Goal: Task Accomplishment & Management: Manage account settings

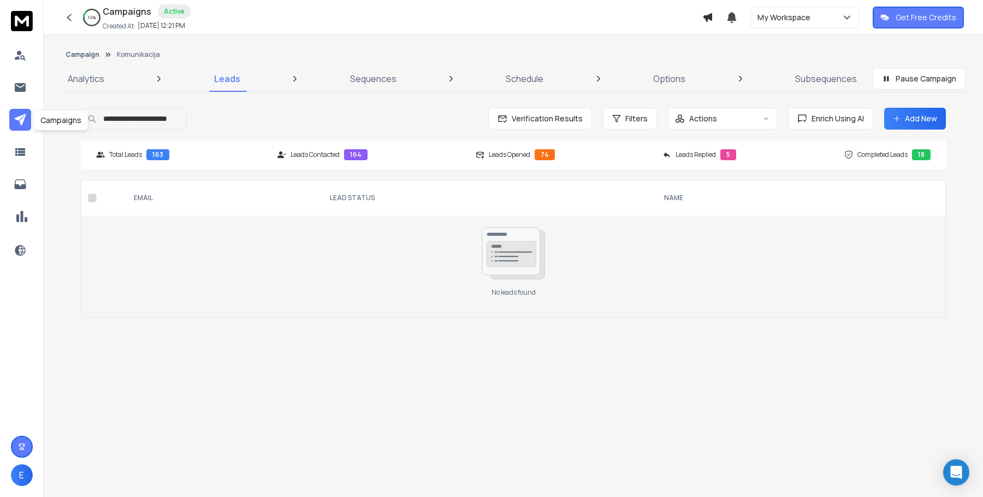
click at [22, 127] on link at bounding box center [20, 120] width 22 height 22
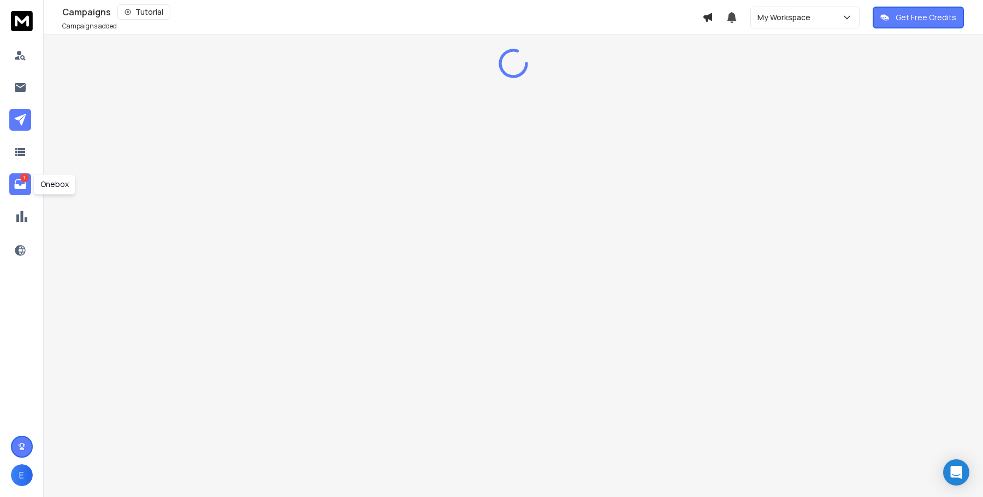
click at [15, 181] on icon at bounding box center [19, 184] width 11 height 10
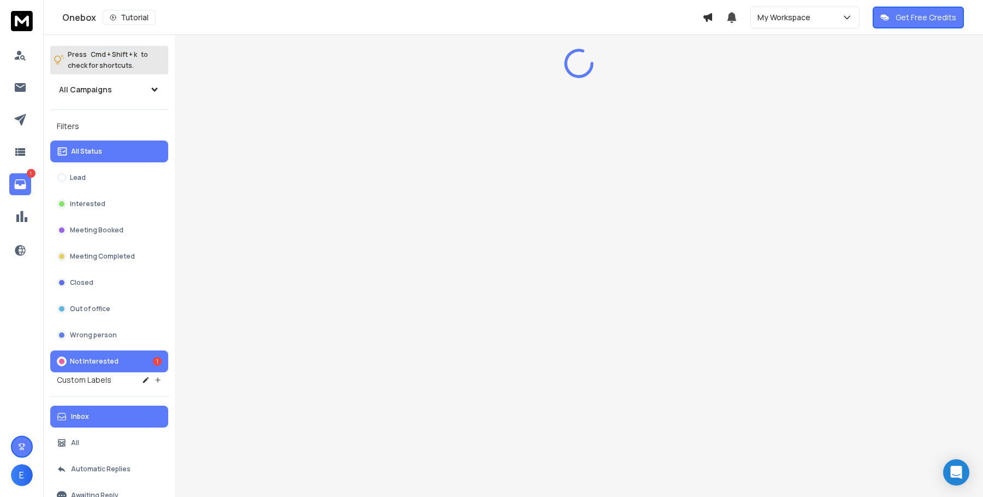
click at [115, 362] on button "Not Interested 1" at bounding box center [109, 361] width 118 height 22
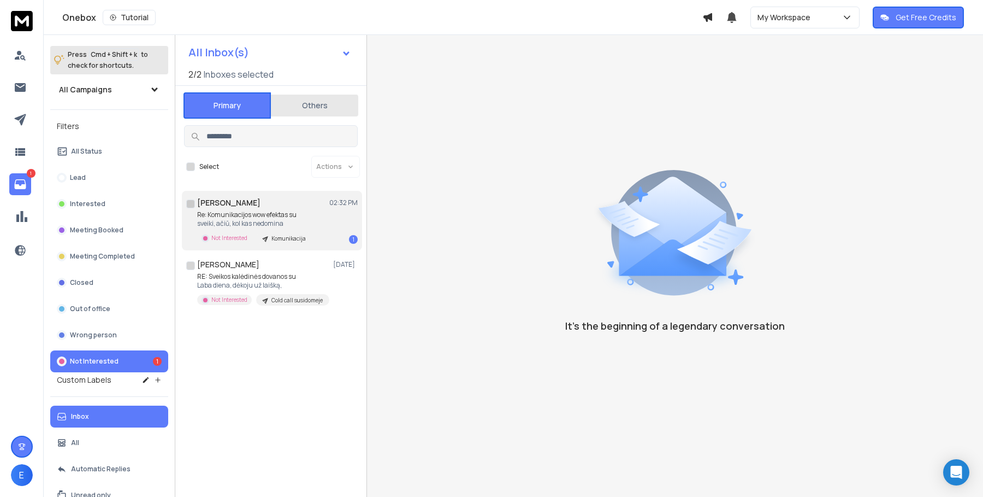
click at [329, 212] on div "Re: Komunikacijos wow efektas su sveiki, ačiū, kol kas nedomina Not Interested …" at bounding box center [277, 226] width 161 height 33
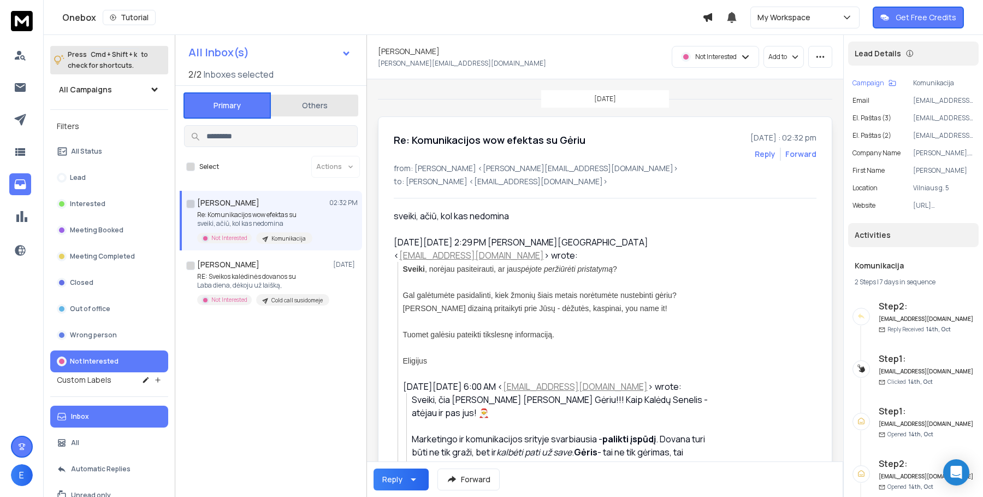
click at [400, 479] on div "Reply" at bounding box center [392, 479] width 20 height 11
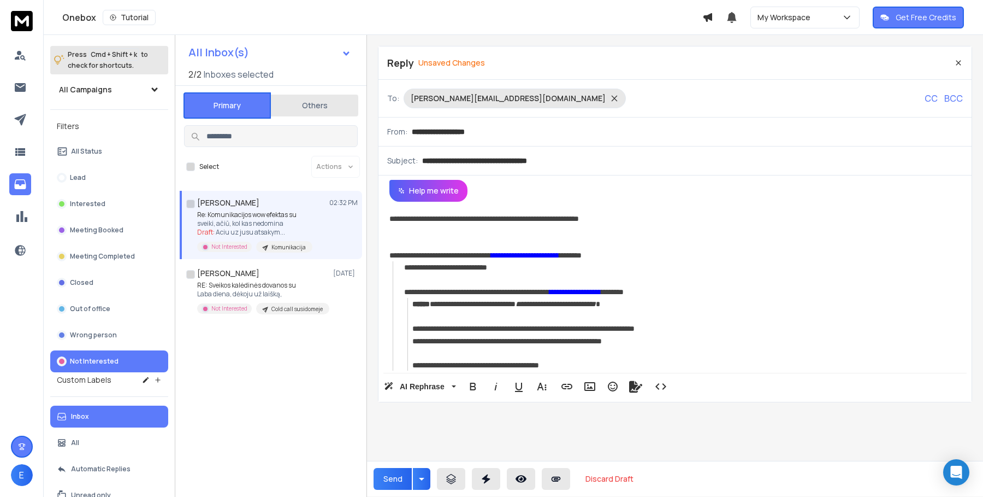
click at [492, 217] on div "**********" at bounding box center [673, 218] width 569 height 12
copy div "**********"
click at [646, 227] on div at bounding box center [674, 231] width 571 height 12
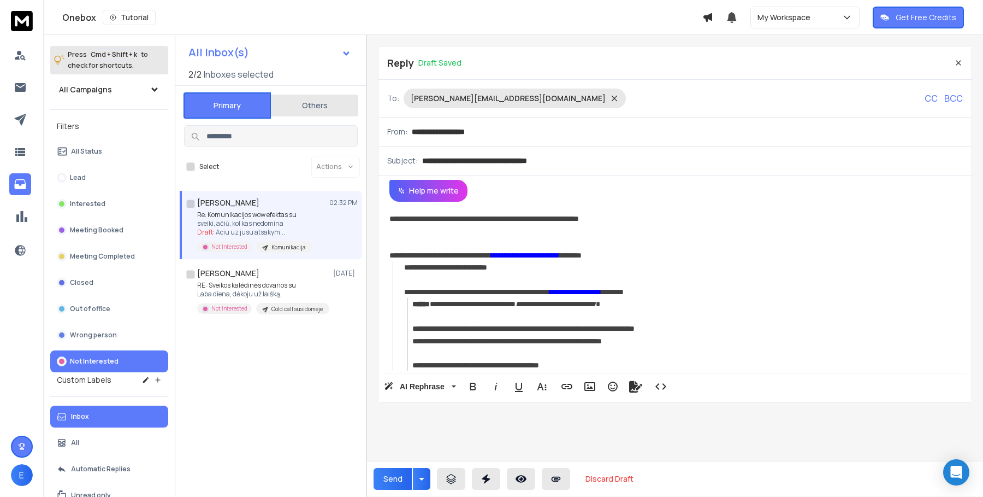
click at [621, 218] on div "**********" at bounding box center [673, 218] width 569 height 12
click at [595, 219] on div "**********" at bounding box center [673, 218] width 569 height 12
copy div "**********"
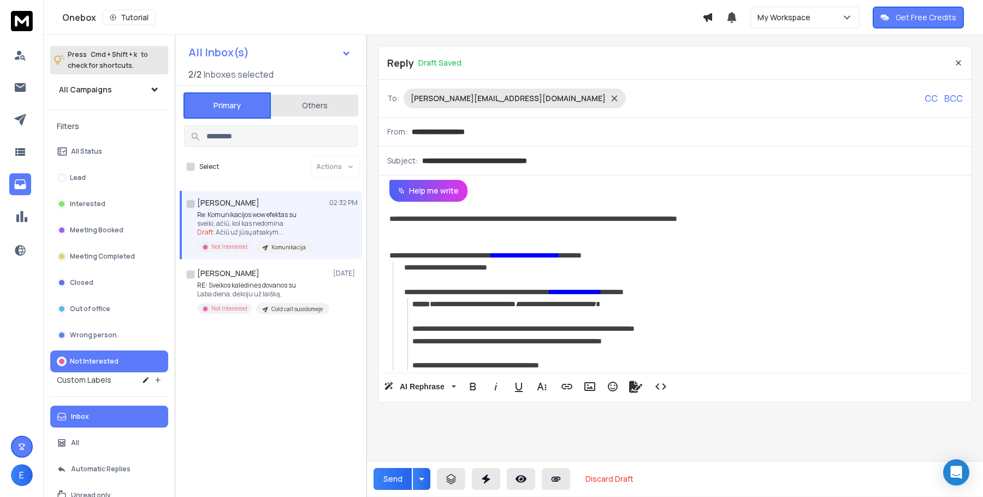
click at [390, 478] on button "Send" at bounding box center [393, 479] width 38 height 22
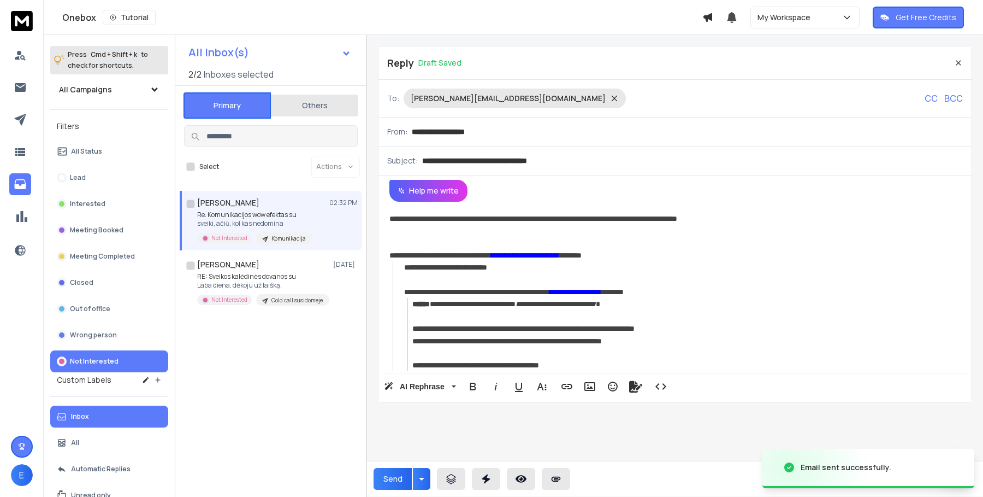
scroll to position [409, 0]
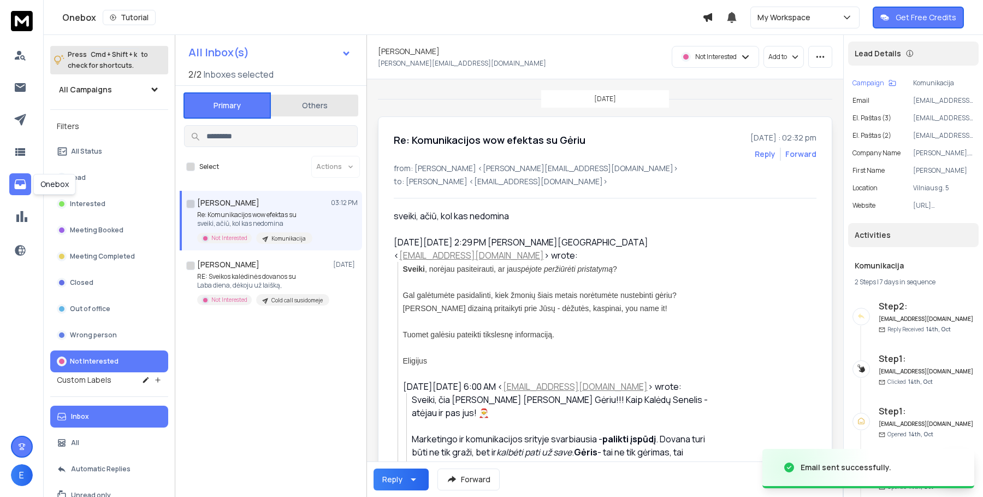
click at [16, 181] on icon at bounding box center [20, 184] width 13 height 13
click at [16, 120] on icon at bounding box center [20, 119] width 13 height 13
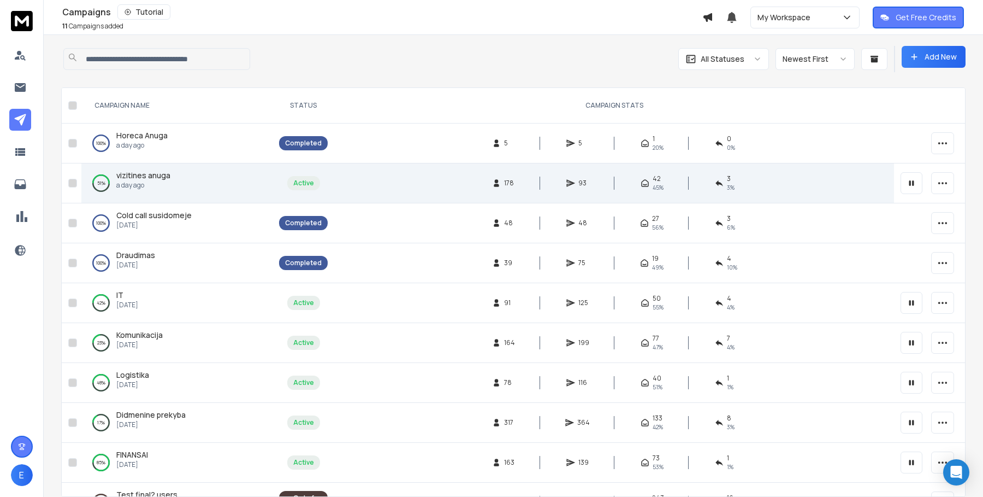
click at [363, 188] on div "178 93 42 45 % 3 3 %" at bounding box center [614, 182] width 547 height 17
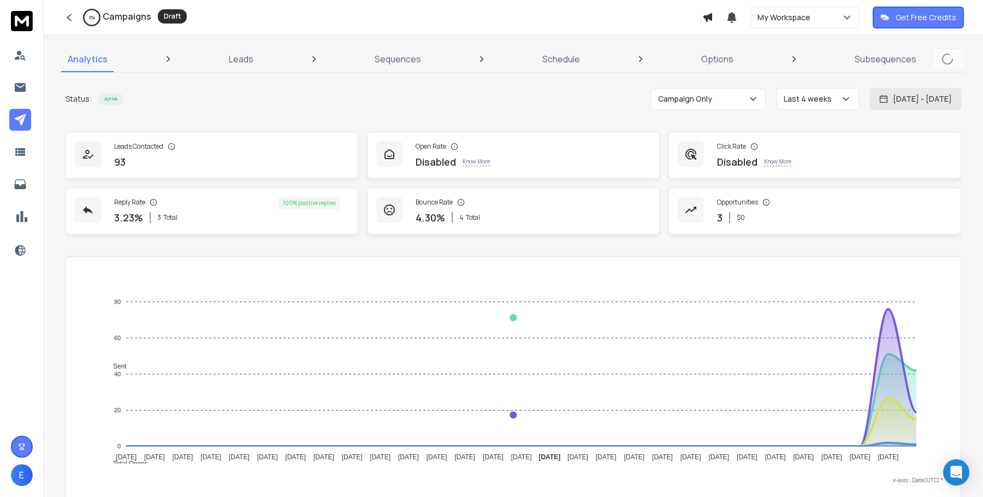
click at [893, 97] on button "[DATE] - [DATE]" at bounding box center [916, 99] width 92 height 22
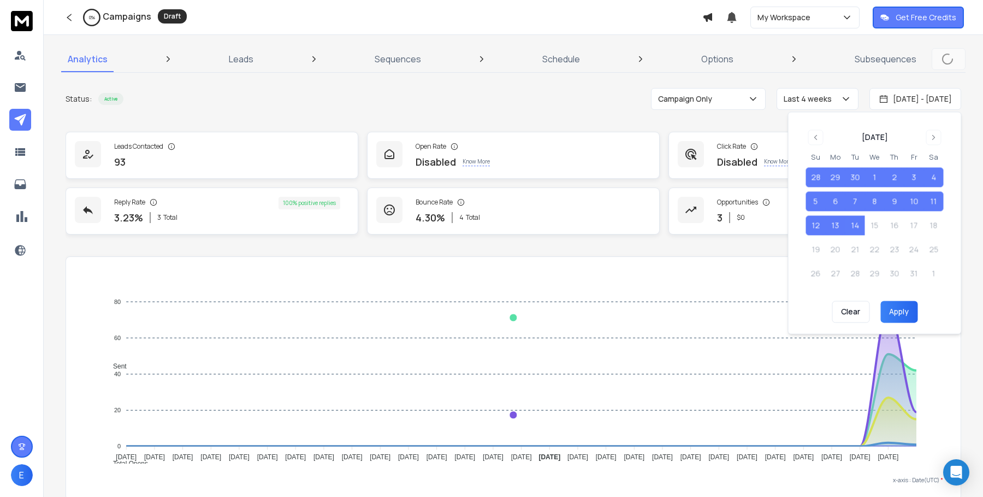
click at [855, 224] on button "14" at bounding box center [856, 226] width 20 height 20
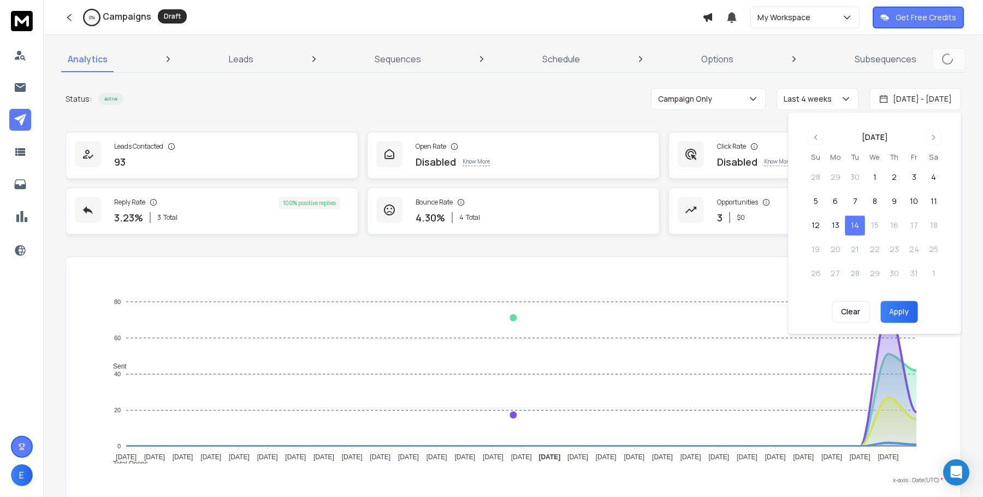
click at [897, 302] on button "Apply" at bounding box center [899, 312] width 37 height 22
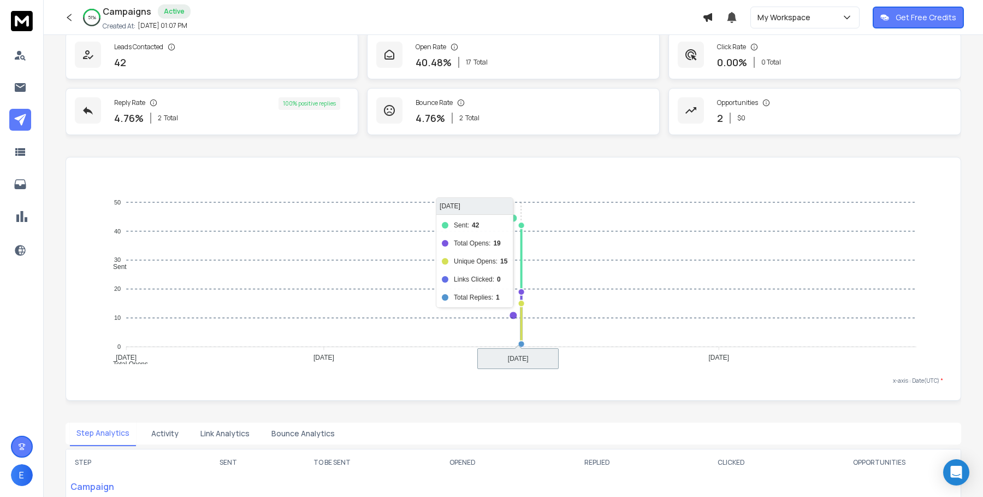
scroll to position [184, 0]
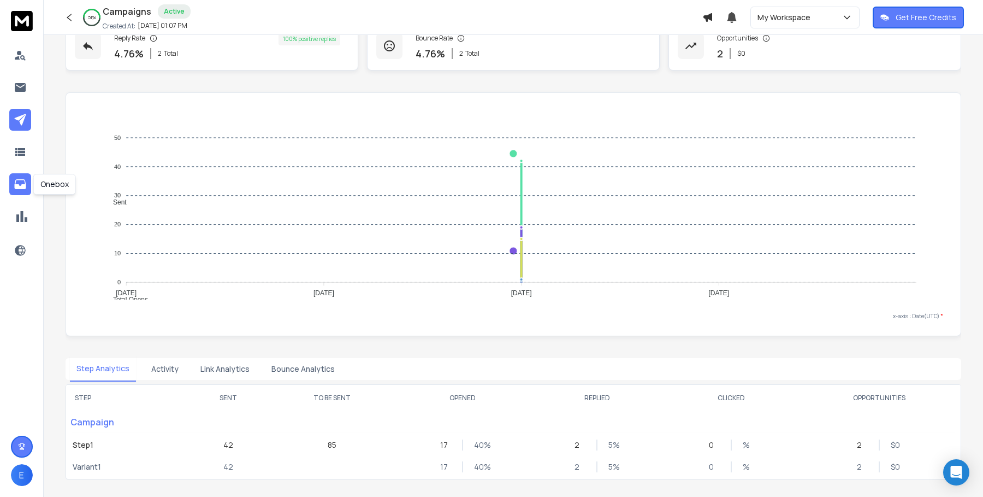
click at [17, 187] on icon at bounding box center [19, 184] width 11 height 10
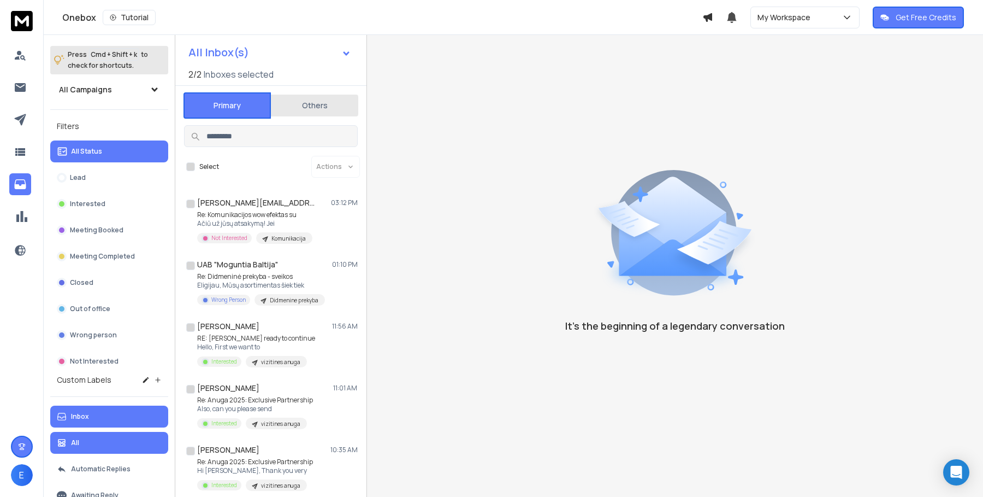
click at [116, 445] on button "All" at bounding box center [109, 443] width 118 height 22
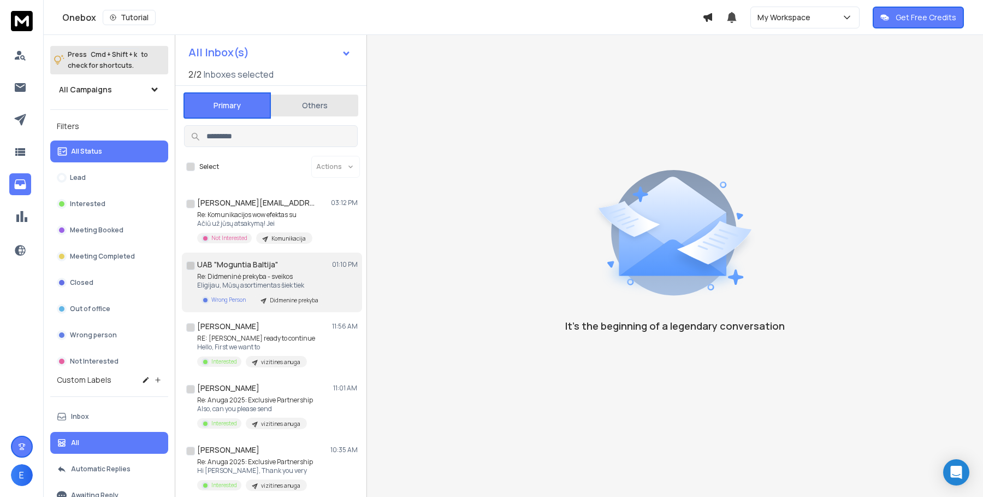
click at [324, 275] on p "Re: Didmeninė prekyba - sveikos" at bounding box center [261, 276] width 128 height 9
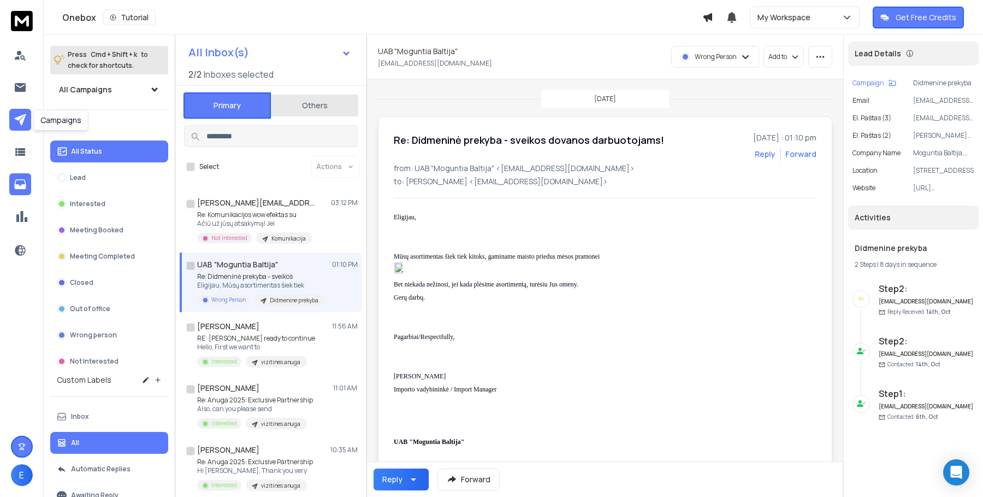
click at [23, 109] on link at bounding box center [20, 120] width 22 height 22
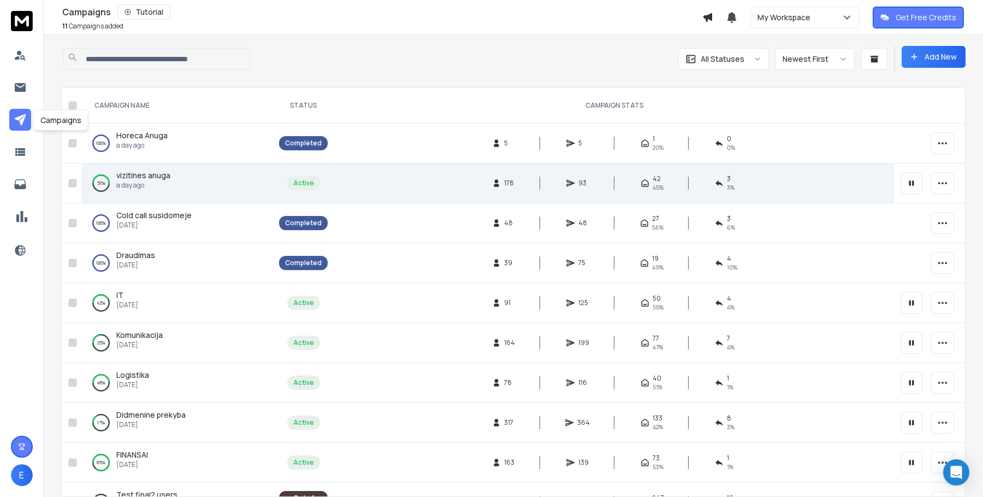
click at [246, 165] on td "51 % vizitines anuga a day ago" at bounding box center [176, 183] width 191 height 40
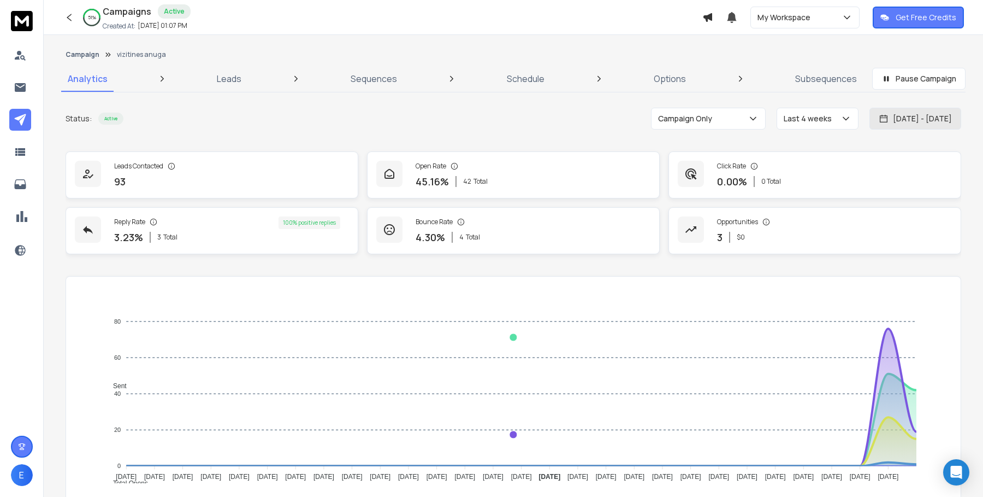
click at [877, 123] on button "[DATE] - [DATE]" at bounding box center [916, 119] width 92 height 22
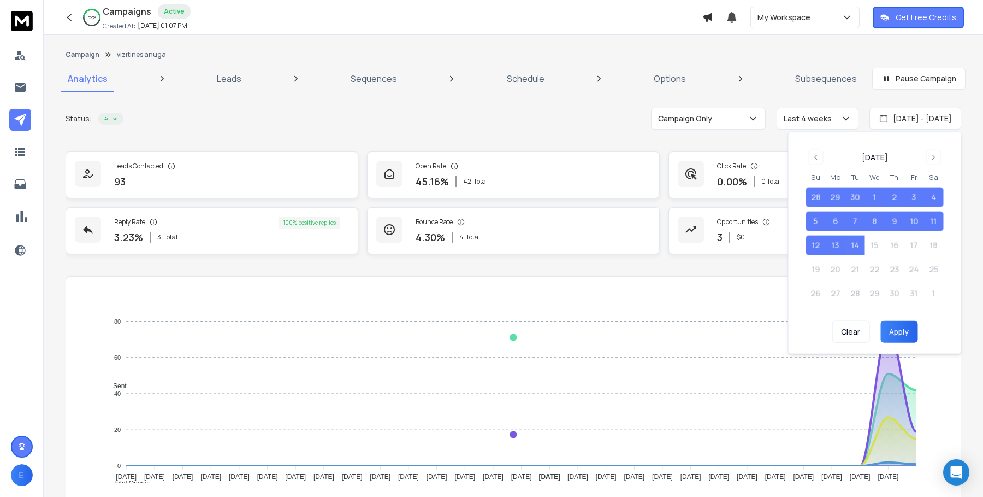
click at [841, 247] on button "13" at bounding box center [836, 245] width 20 height 20
click at [837, 245] on button "13" at bounding box center [836, 245] width 20 height 20
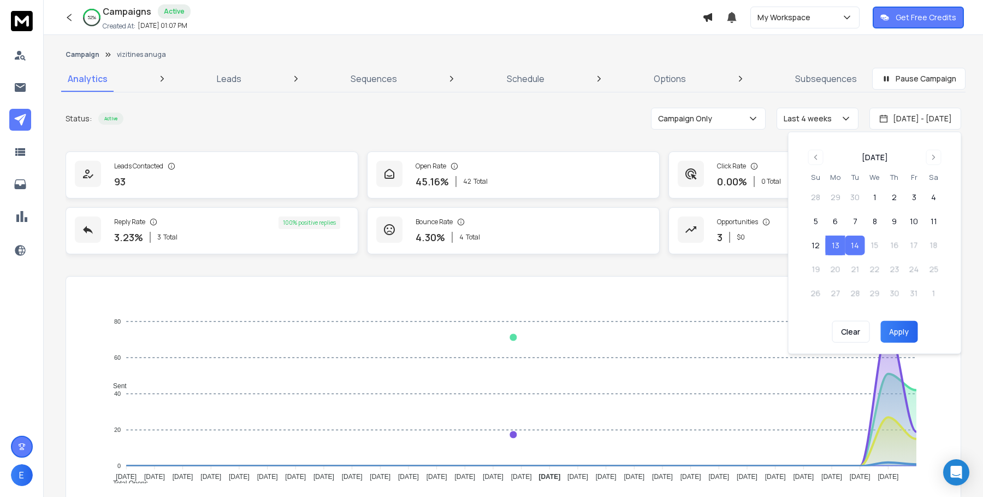
click at [834, 243] on button "13" at bounding box center [836, 245] width 20 height 20
click at [860, 249] on button "14" at bounding box center [856, 245] width 20 height 20
click at [840, 249] on button "13" at bounding box center [836, 245] width 20 height 20
click at [836, 248] on button "13" at bounding box center [836, 245] width 20 height 20
click at [814, 246] on button "12" at bounding box center [816, 245] width 20 height 20
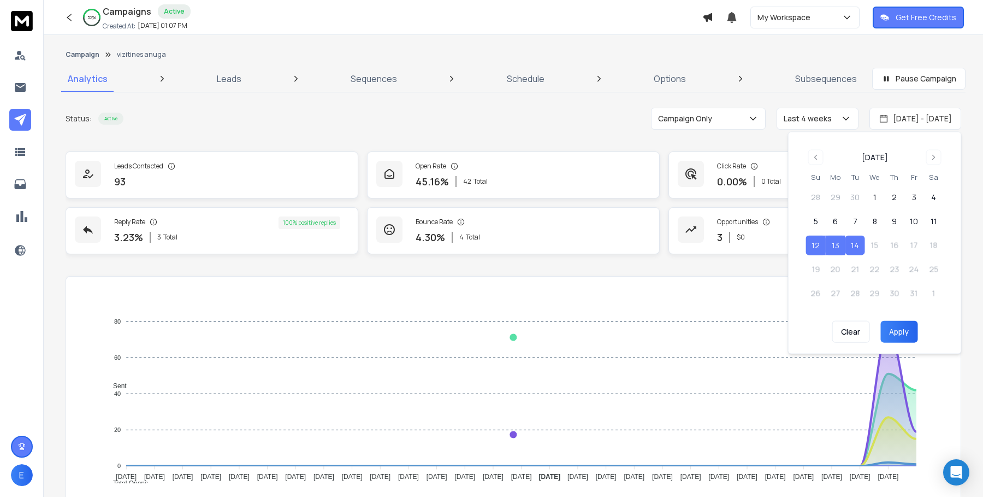
click at [832, 246] on button "13" at bounding box center [836, 245] width 20 height 20
click at [816, 245] on button "12" at bounding box center [816, 245] width 20 height 20
click at [836, 245] on button "13" at bounding box center [836, 245] width 20 height 20
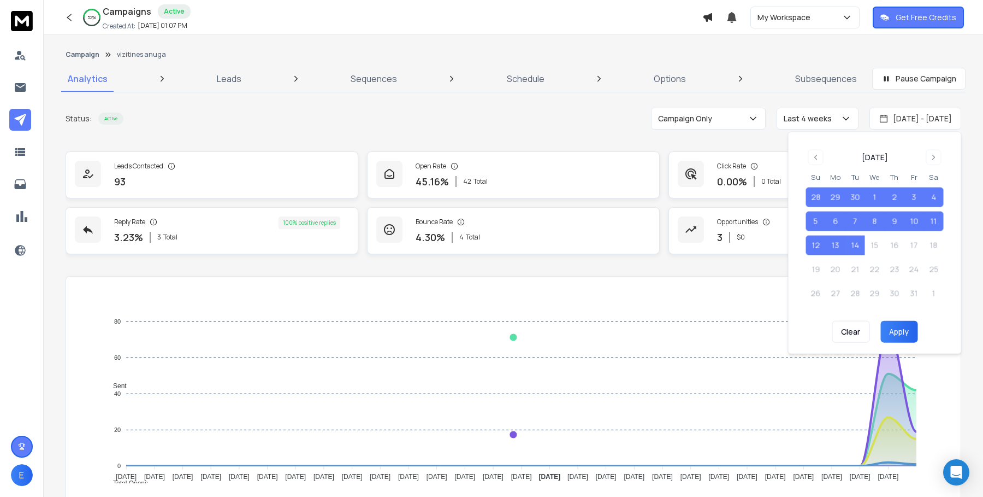
click at [728, 144] on div "Status: Active Pause Campaign Campaign Only Last 4 weeks [DATE] - [DATE] Leads …" at bounding box center [514, 398] width 896 height 581
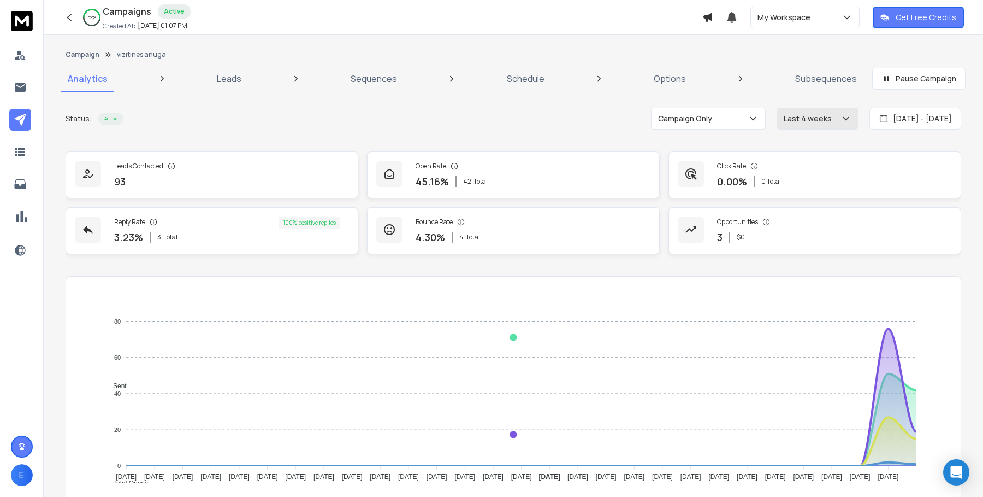
click at [777, 125] on button "Last 4 weeks" at bounding box center [818, 119] width 82 height 22
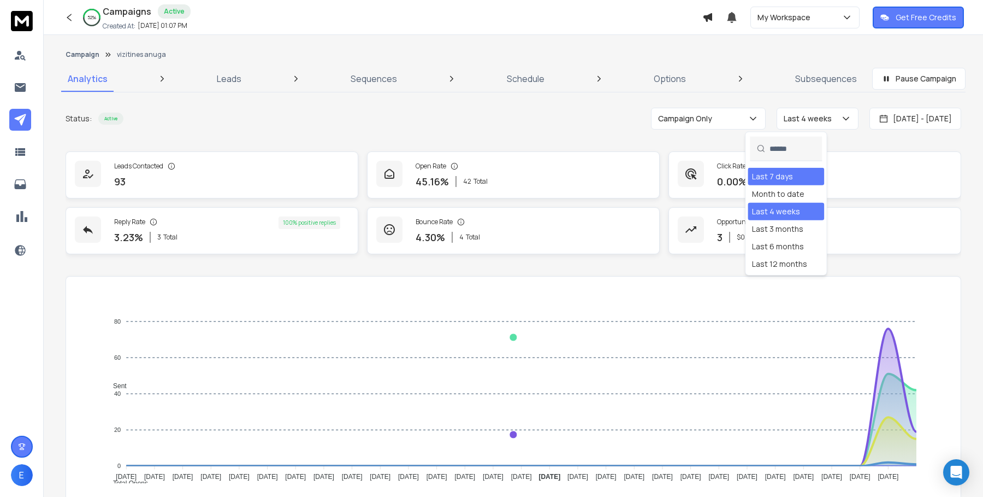
click at [774, 173] on div "Last 7 days" at bounding box center [772, 176] width 41 height 11
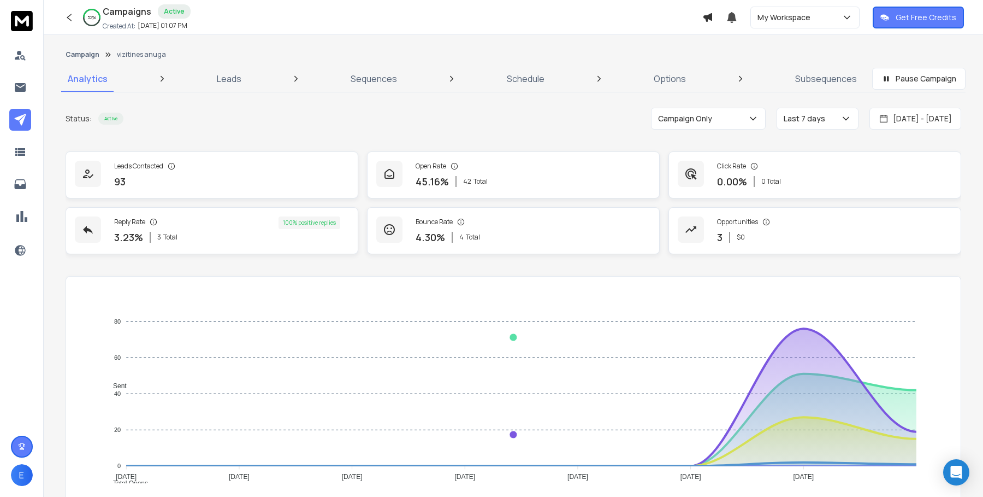
click at [902, 120] on button "[DATE] - [DATE]" at bounding box center [916, 119] width 92 height 22
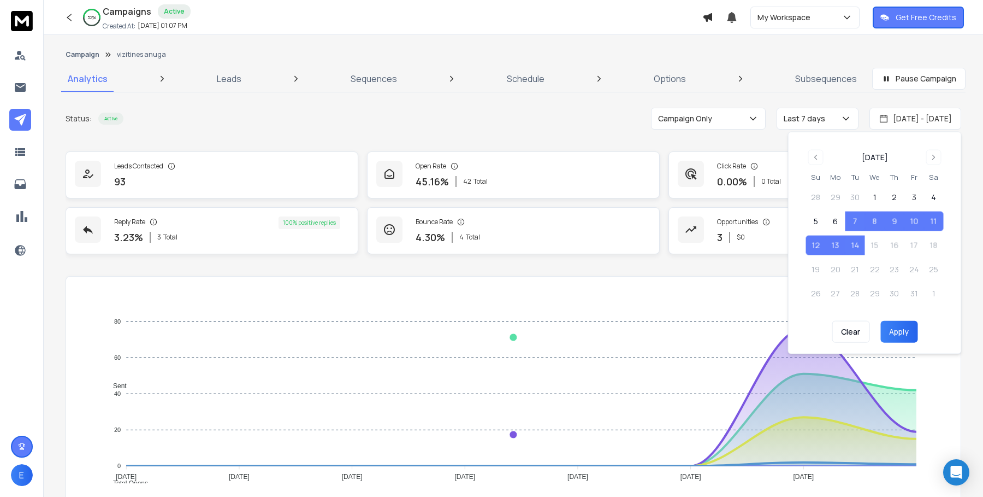
click at [816, 247] on button "12" at bounding box center [816, 245] width 20 height 20
click at [830, 247] on button "13" at bounding box center [836, 245] width 20 height 20
click at [856, 216] on button "7" at bounding box center [856, 221] width 20 height 20
click at [814, 243] on button "12" at bounding box center [816, 245] width 20 height 20
click at [852, 248] on button "14" at bounding box center [856, 245] width 20 height 20
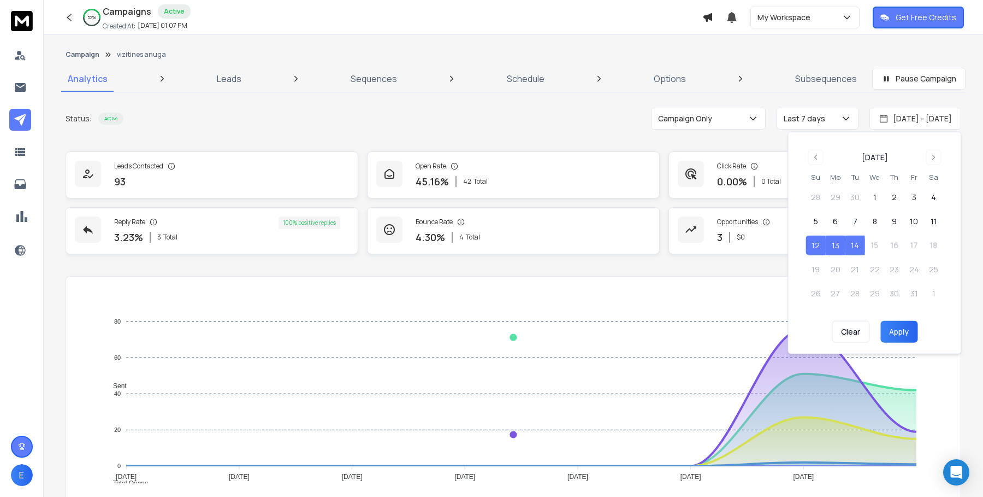
click at [830, 247] on button "13" at bounding box center [836, 245] width 20 height 20
click at [901, 326] on button "Apply" at bounding box center [899, 332] width 37 height 22
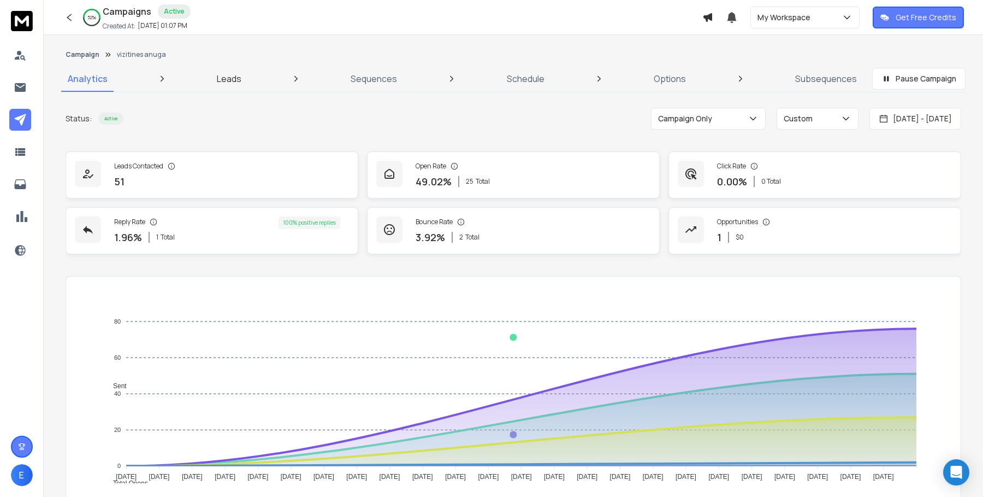
click at [230, 78] on p "Leads" at bounding box center [229, 78] width 25 height 13
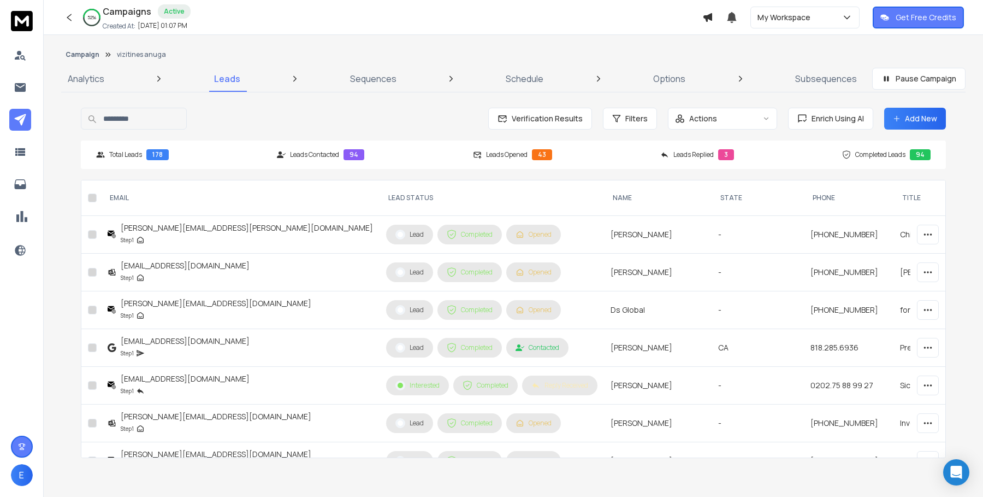
click at [916, 120] on button "Add New" at bounding box center [915, 119] width 62 height 22
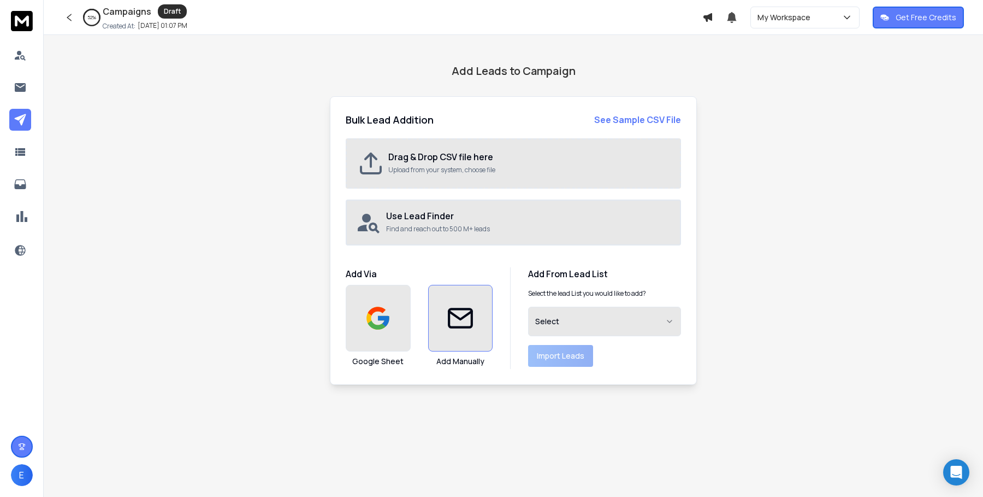
click at [450, 330] on icon at bounding box center [460, 318] width 27 height 33
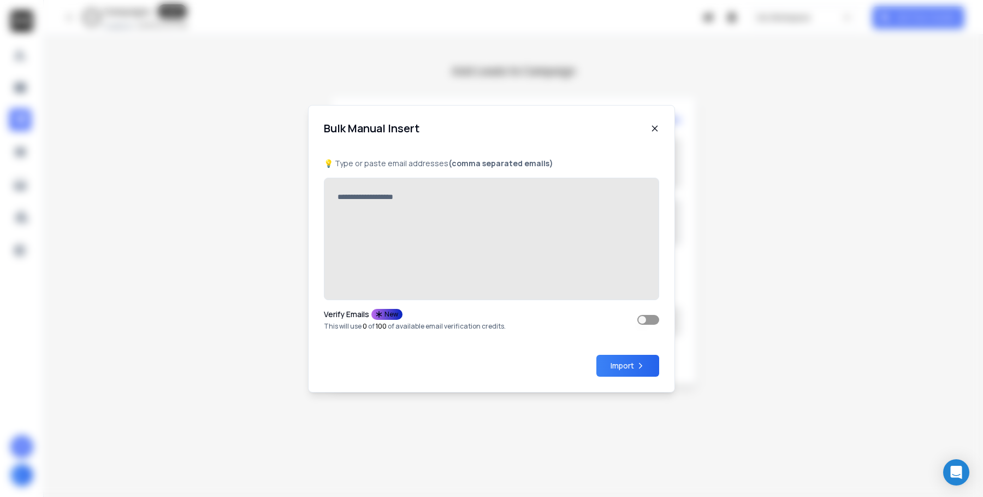
click at [648, 127] on div "Bulk Manual Insert" at bounding box center [491, 128] width 335 height 15
click at [655, 126] on icon at bounding box center [655, 128] width 9 height 9
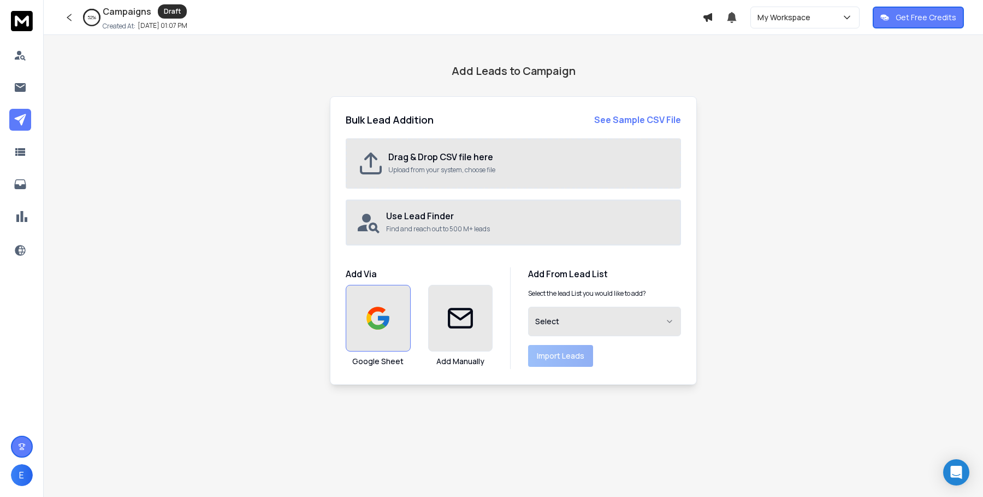
click at [382, 346] on div at bounding box center [378, 318] width 65 height 67
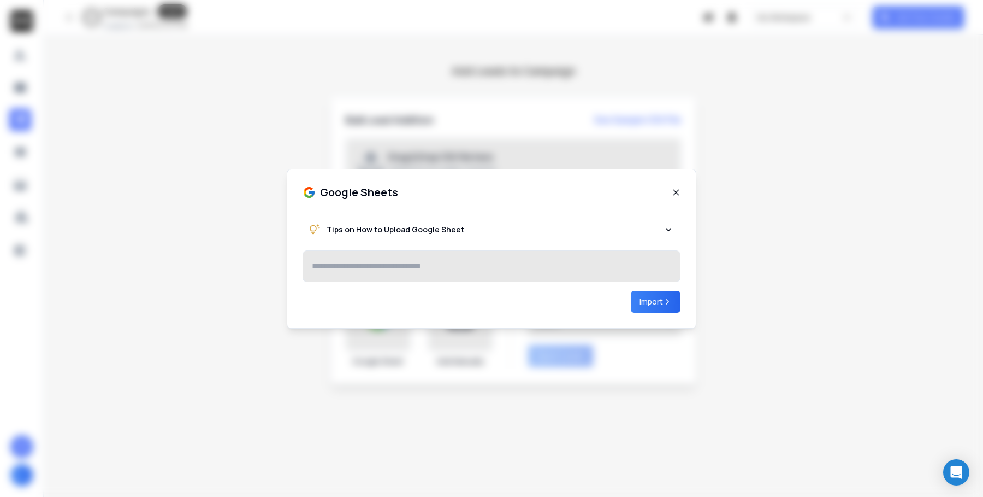
click at [402, 262] on input at bounding box center [492, 266] width 378 height 32
paste input "**********"
type input "**********"
click at [641, 297] on button "Import" at bounding box center [656, 301] width 50 height 22
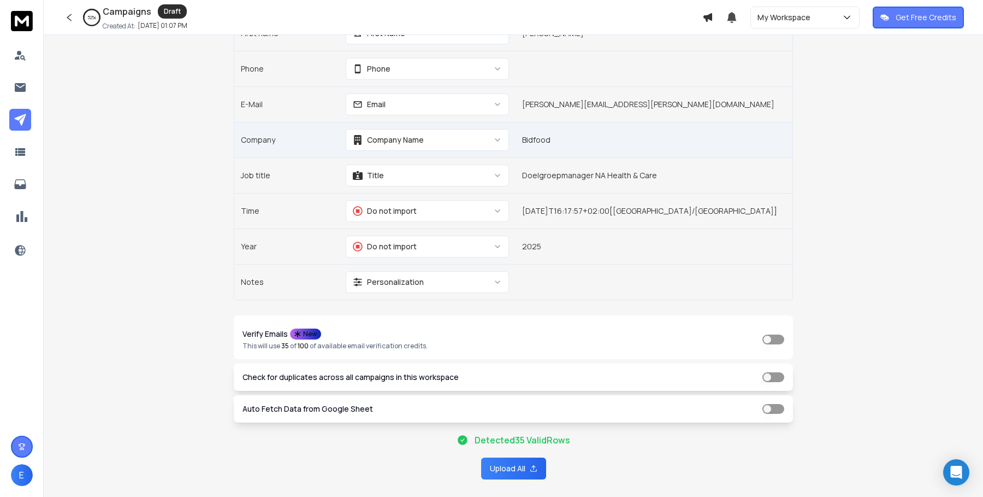
scroll to position [269, 0]
click at [770, 377] on button "Check for duplicates across all campaigns in this workspace" at bounding box center [774, 377] width 22 height 10
click at [770, 404] on button "Auto Fetch Data from Google Sheet" at bounding box center [774, 409] width 22 height 10
click at [501, 470] on button "Upload All" at bounding box center [513, 468] width 65 height 22
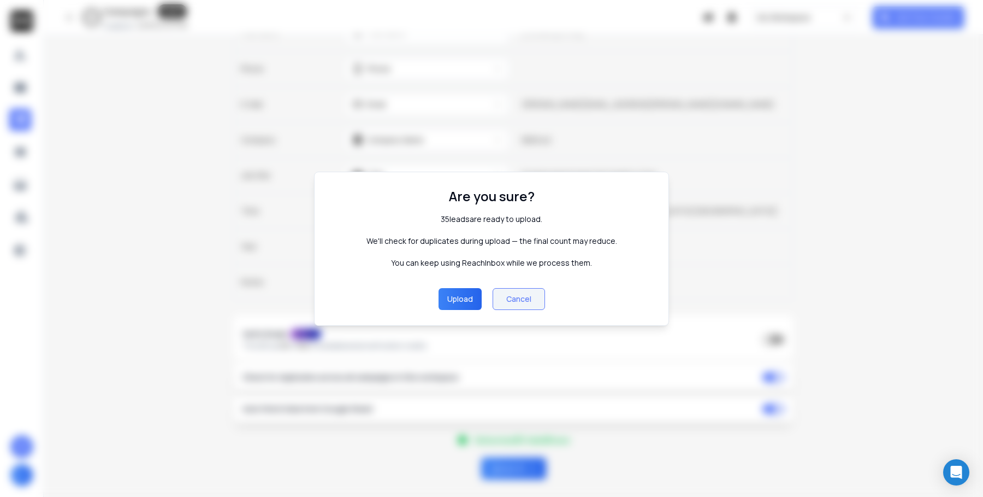
click at [510, 301] on button "Cancel" at bounding box center [519, 299] width 52 height 22
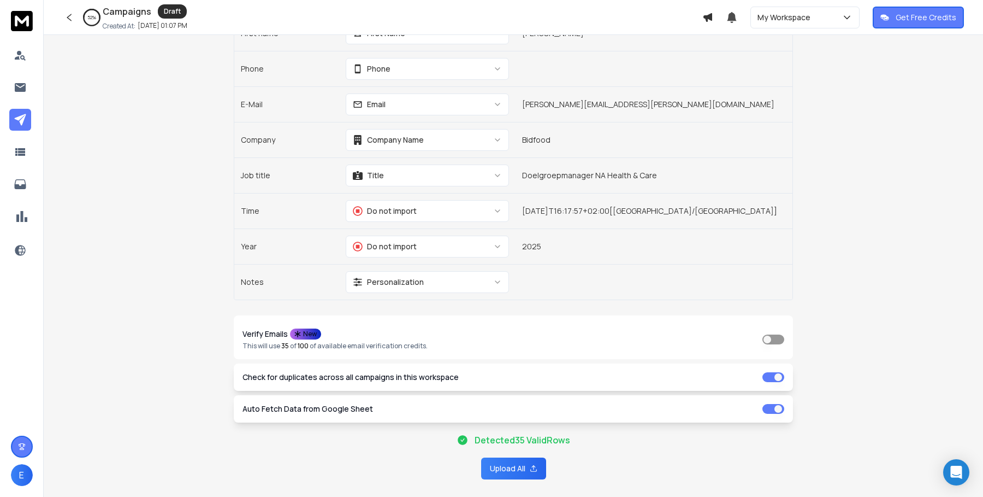
click at [772, 339] on button "Verify Emails New This will use 35 of 100 of available email verification credi…" at bounding box center [774, 339] width 22 height 10
click at [519, 467] on button "Upload All" at bounding box center [513, 468] width 65 height 22
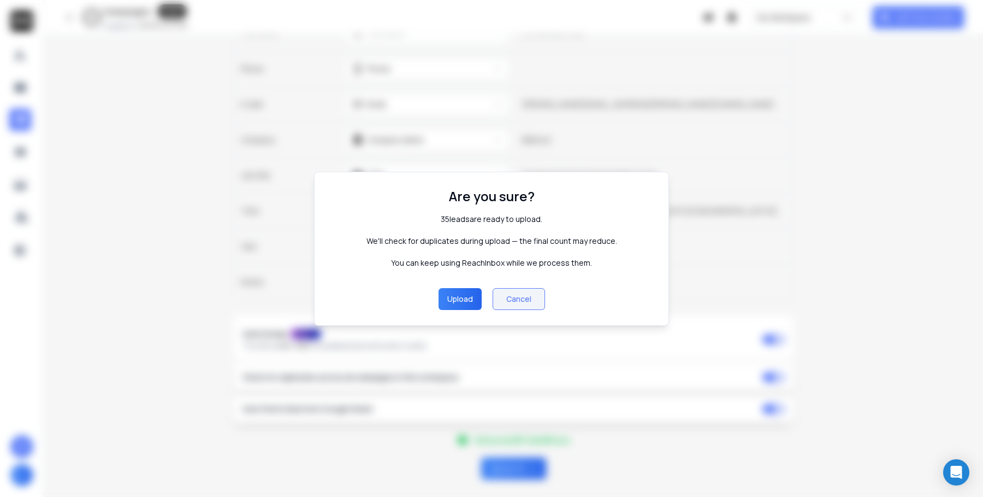
click at [457, 298] on button "Upload" at bounding box center [460, 299] width 43 height 22
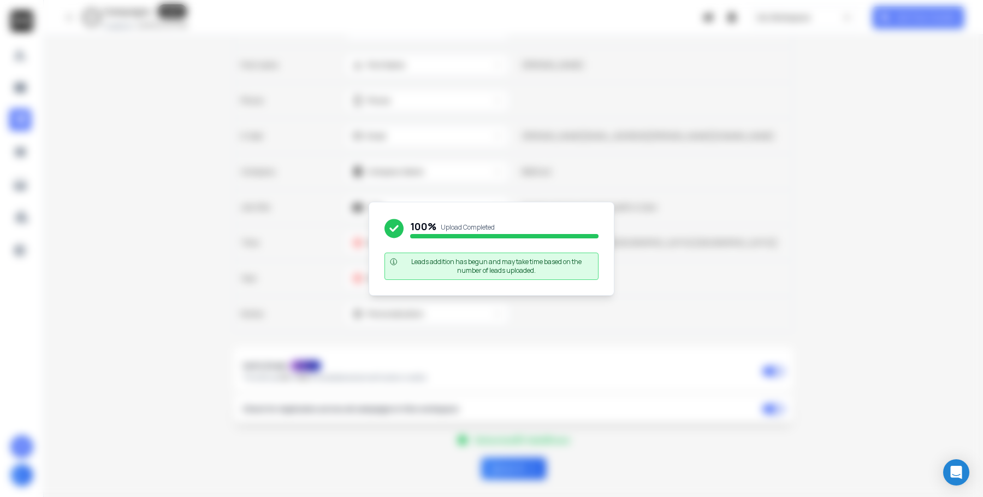
scroll to position [238, 0]
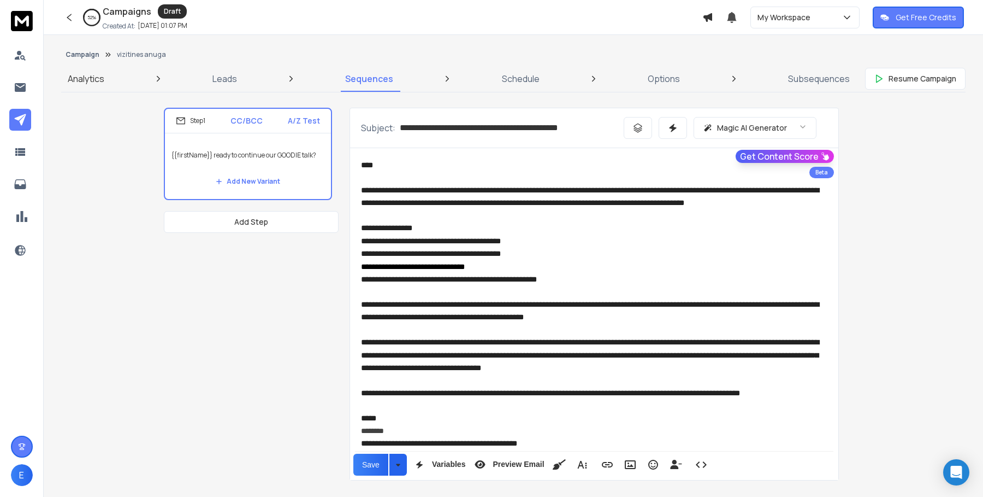
click at [97, 76] on p "Analytics" at bounding box center [86, 78] width 37 height 13
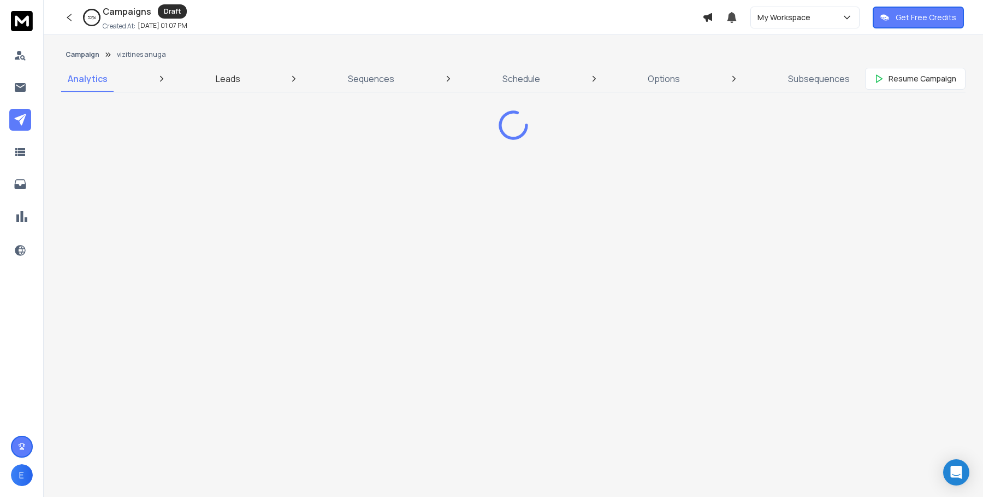
click at [232, 71] on link "Leads" at bounding box center [228, 79] width 38 height 26
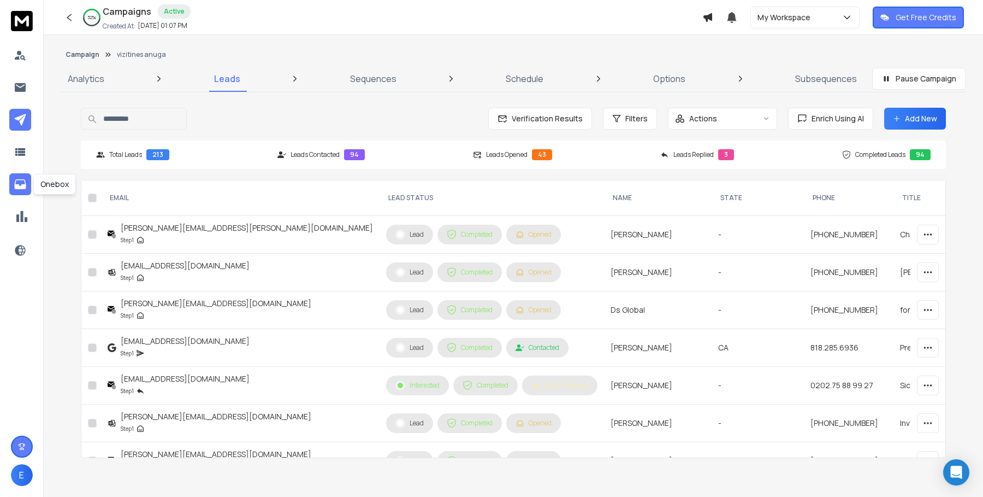
click at [20, 183] on icon at bounding box center [20, 184] width 13 height 13
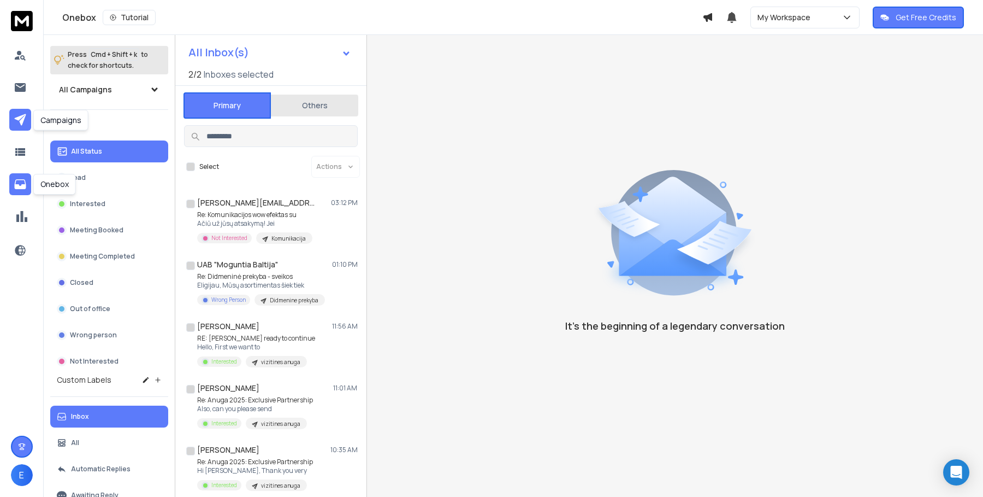
click at [21, 120] on icon at bounding box center [19, 119] width 11 height 11
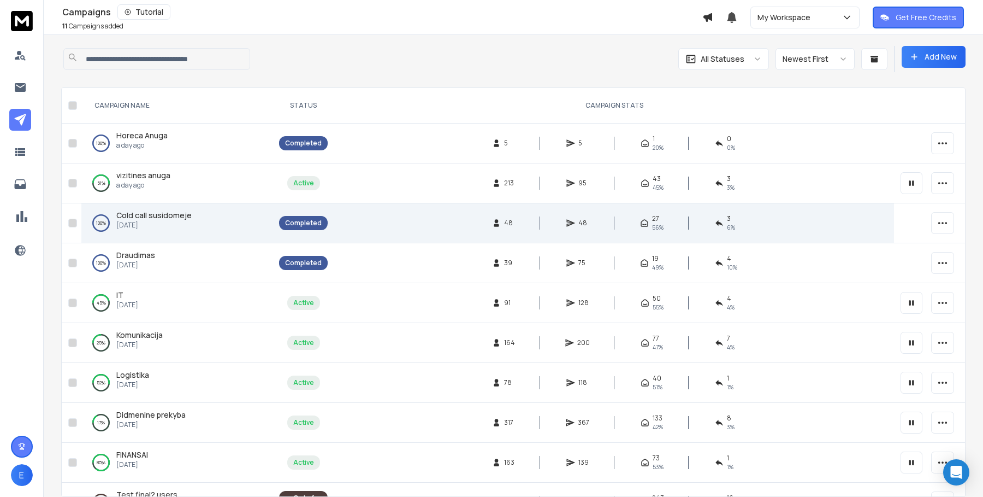
click at [401, 221] on div "48 48 27 56 % 3 6 %" at bounding box center [614, 222] width 547 height 17
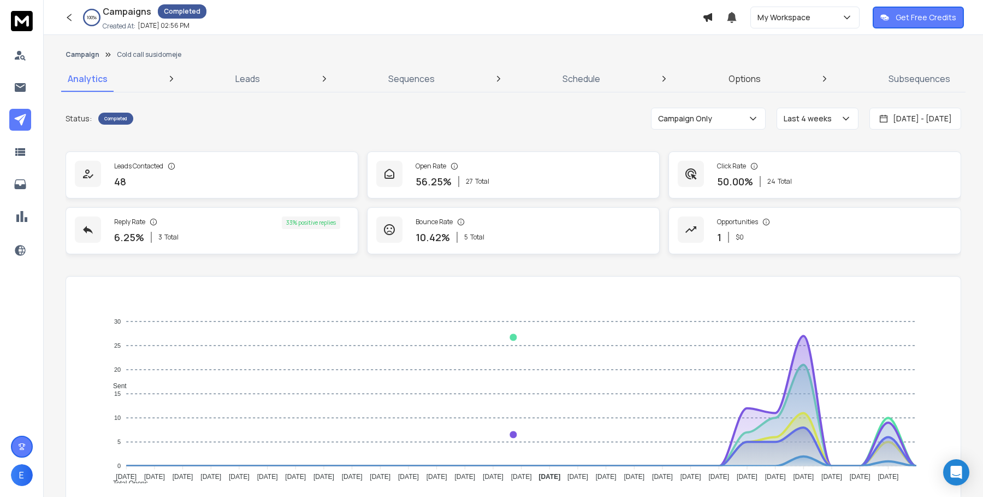
click at [747, 69] on link "Options" at bounding box center [744, 79] width 45 height 26
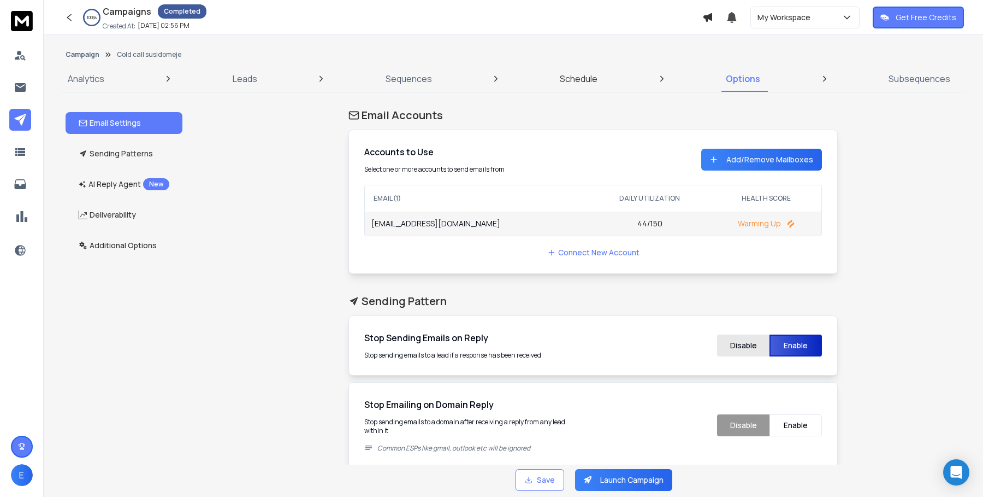
click at [584, 76] on p "Schedule" at bounding box center [579, 78] width 38 height 13
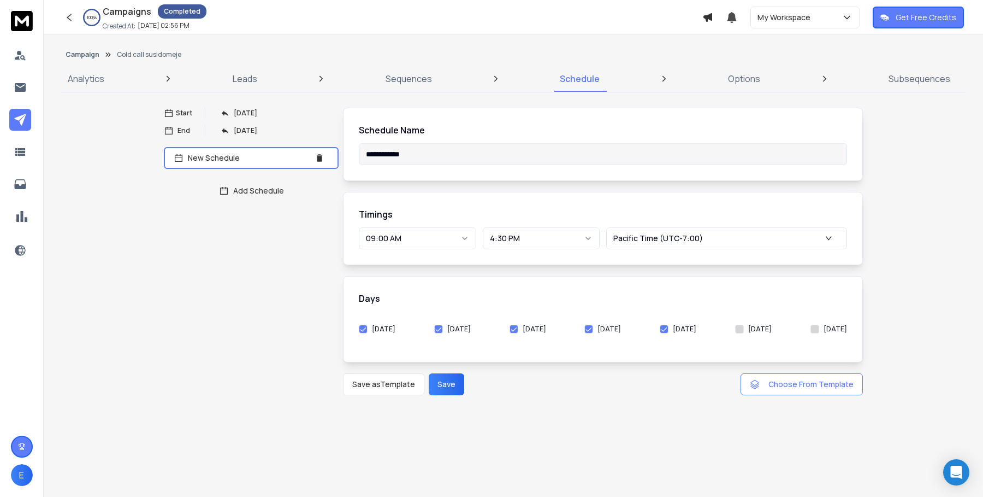
click at [257, 133] on p "[DATE]" at bounding box center [245, 130] width 23 height 9
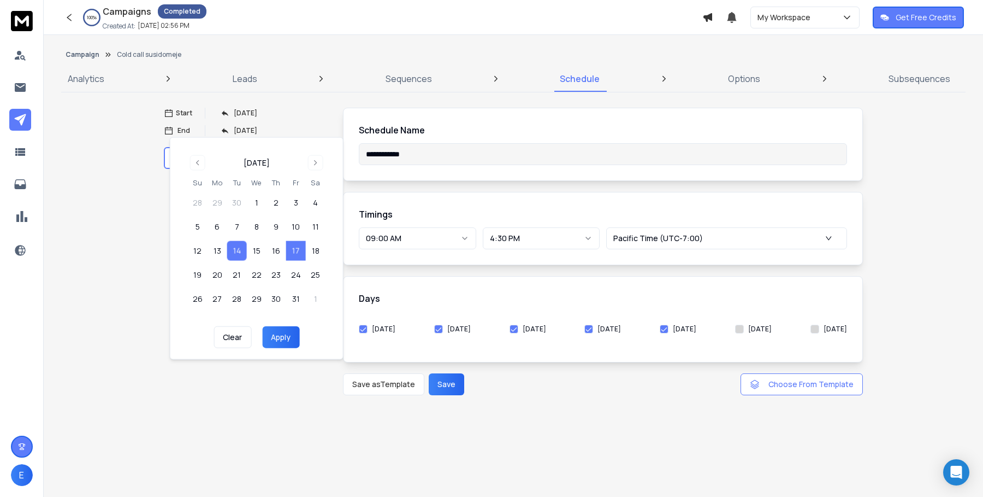
click at [289, 344] on button "Apply" at bounding box center [280, 337] width 37 height 22
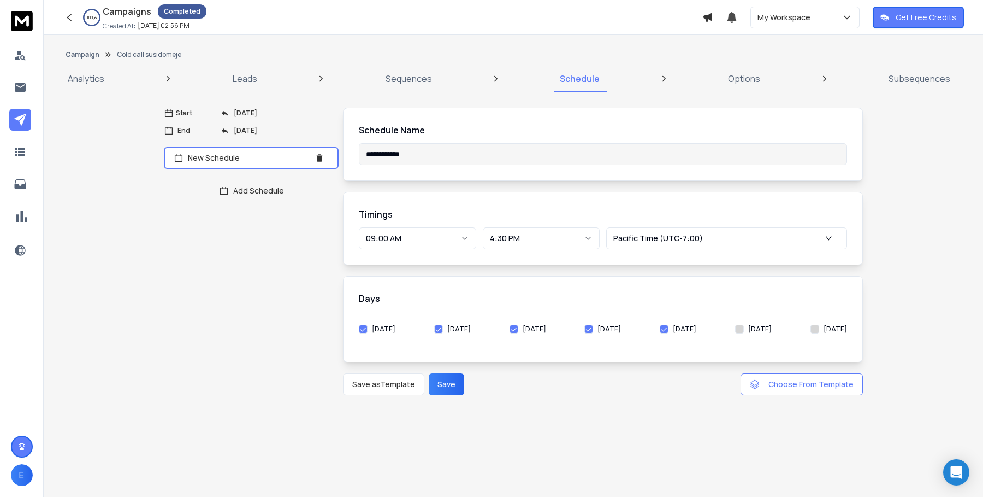
click at [547, 240] on button "4:30 PM" at bounding box center [541, 238] width 117 height 22
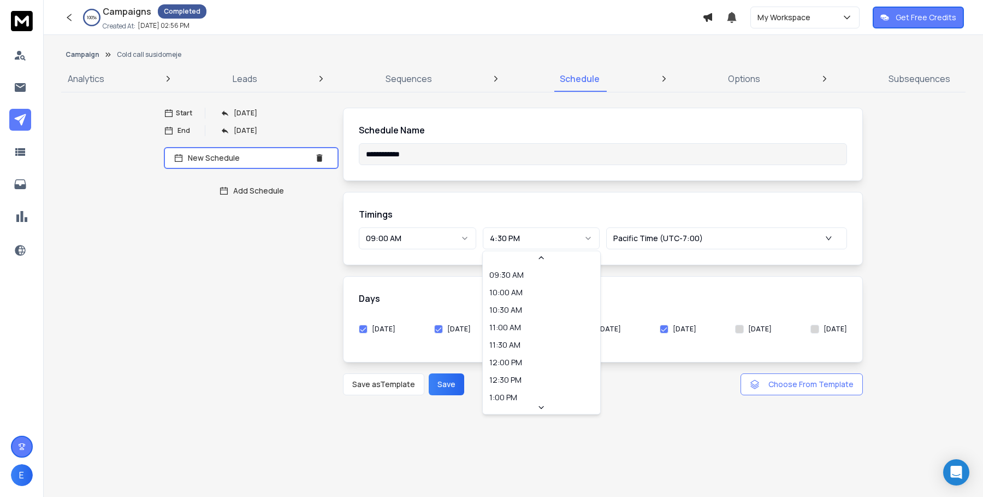
scroll to position [127, 0]
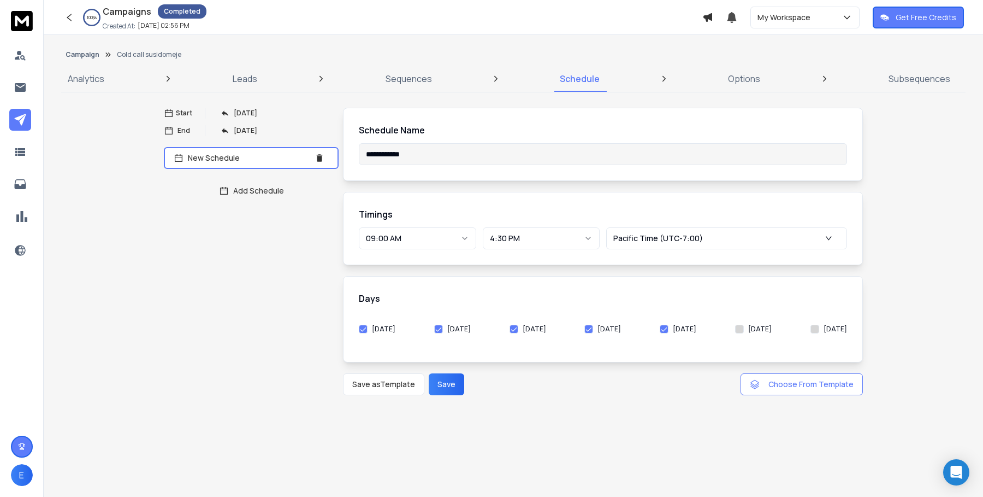
click at [440, 383] on button "Save" at bounding box center [447, 384] width 36 height 22
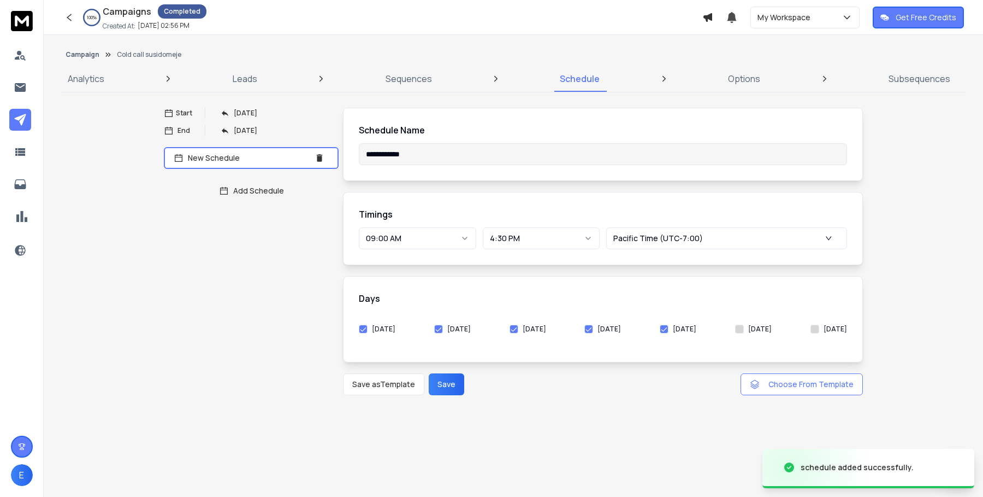
click at [718, 82] on div "Analytics Leads Sequences Schedule Options Subsequences" at bounding box center [509, 79] width 896 height 26
click at [755, 73] on p "Options" at bounding box center [744, 78] width 32 height 13
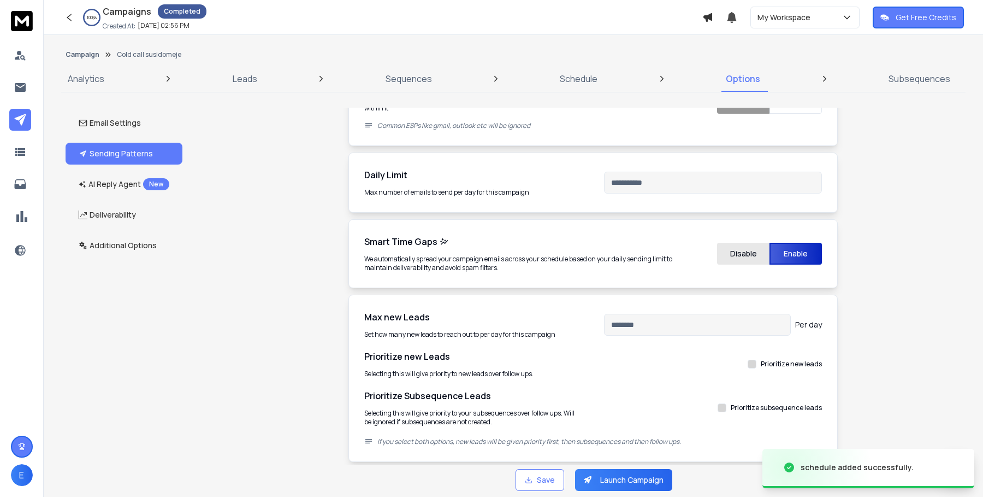
scroll to position [323, 0]
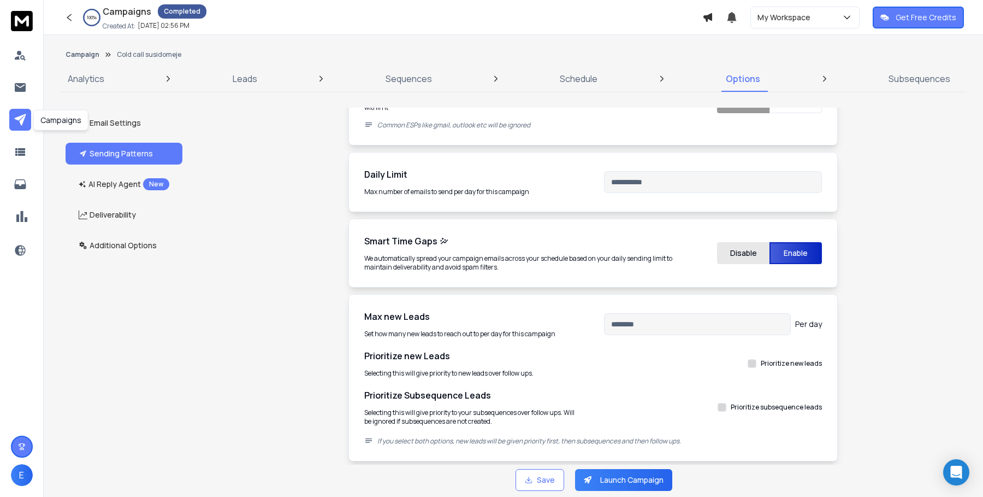
click at [22, 109] on link at bounding box center [20, 120] width 22 height 22
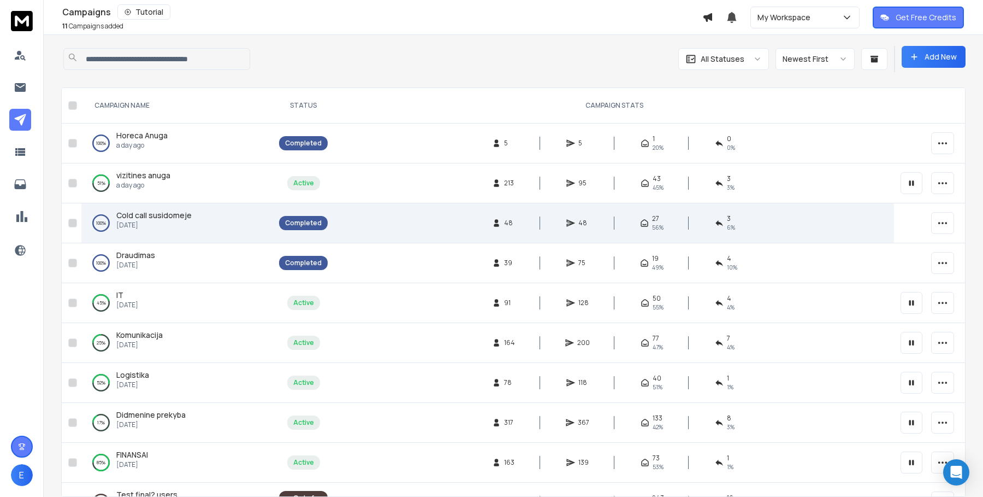
click at [382, 229] on div "48 48 27 56 % 3 6 %" at bounding box center [614, 222] width 547 height 17
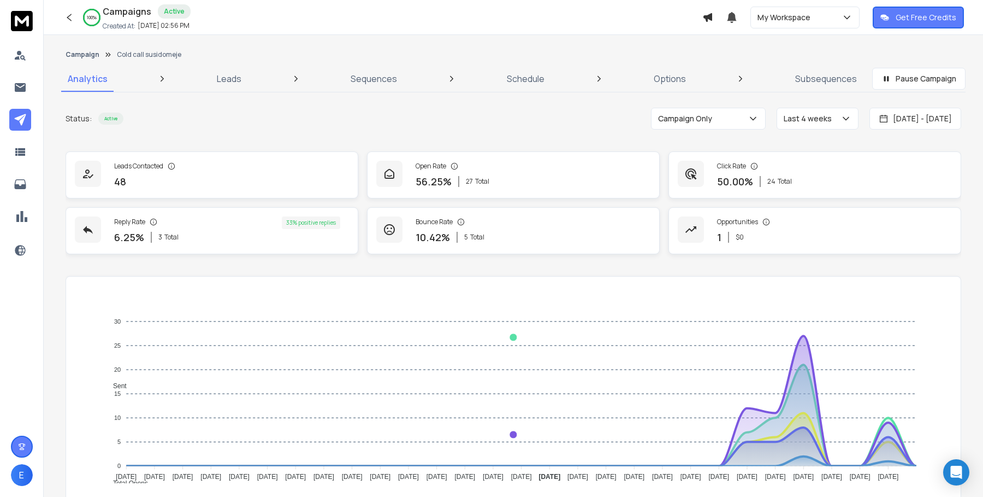
click at [752, 234] on div "1 $ 0" at bounding box center [743, 236] width 53 height 15
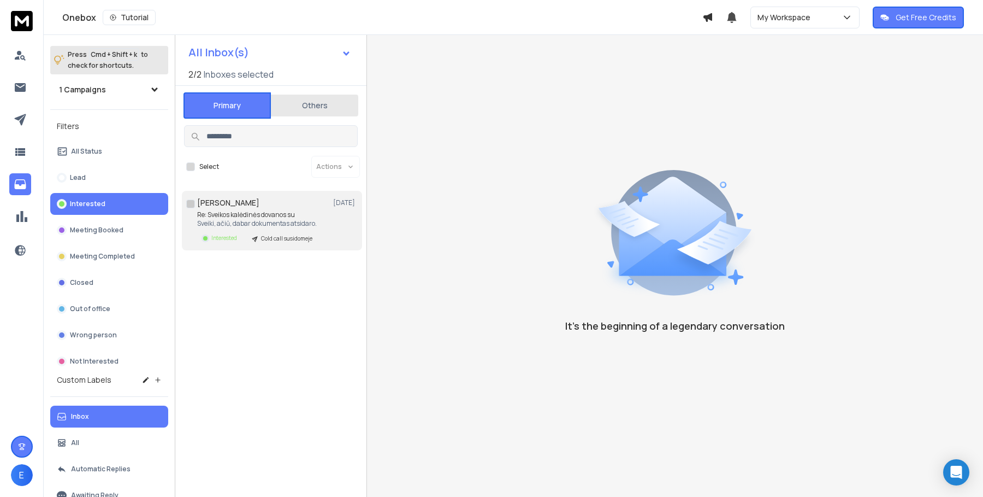
click at [334, 224] on div "Re: Sveikos kalėdinės dovanos su Sveiki, ačiū, dabar dokumentas atsidaro. Inter…" at bounding box center [277, 226] width 161 height 33
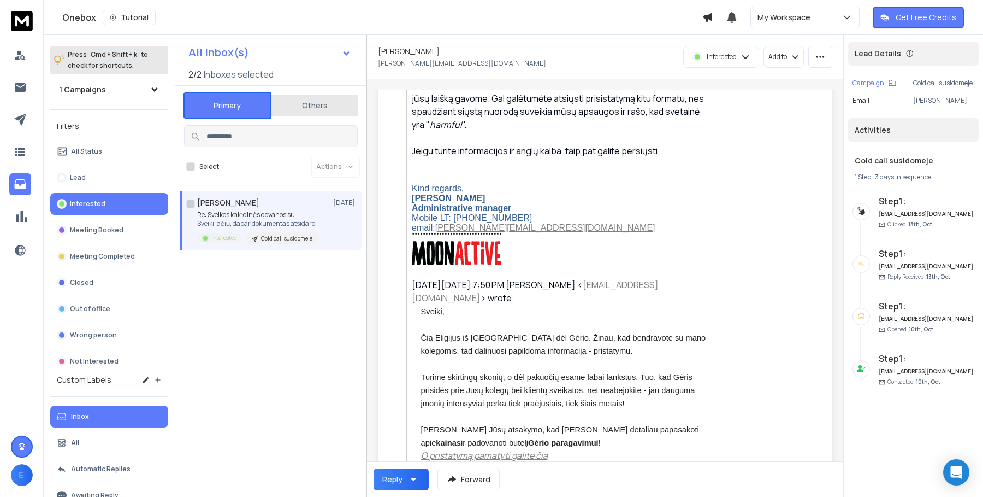
scroll to position [720, 0]
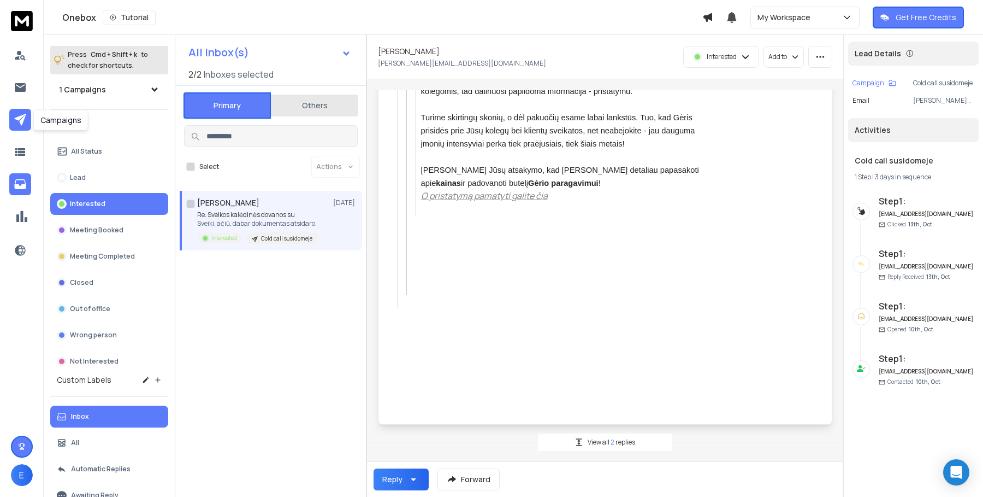
click at [17, 113] on icon at bounding box center [20, 119] width 13 height 13
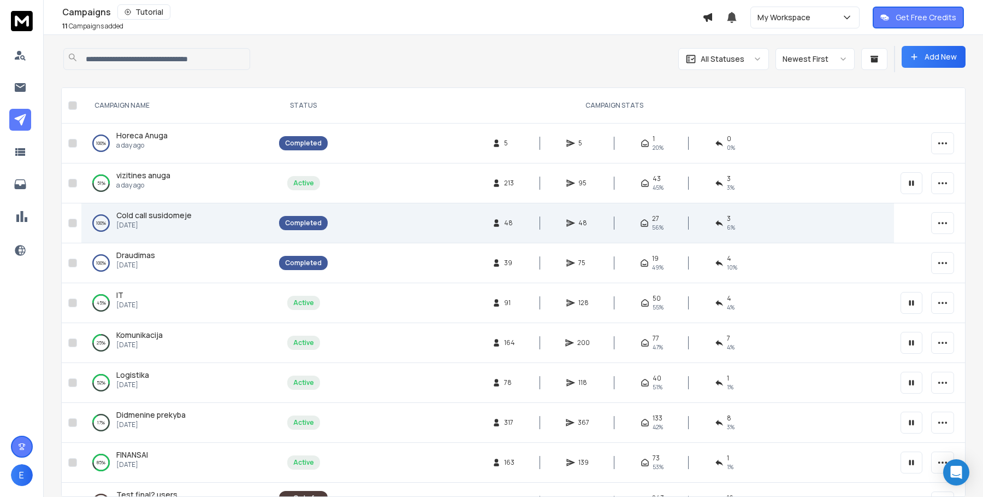
click at [403, 226] on div "48 48 27 56 % 3 6 %" at bounding box center [614, 222] width 547 height 17
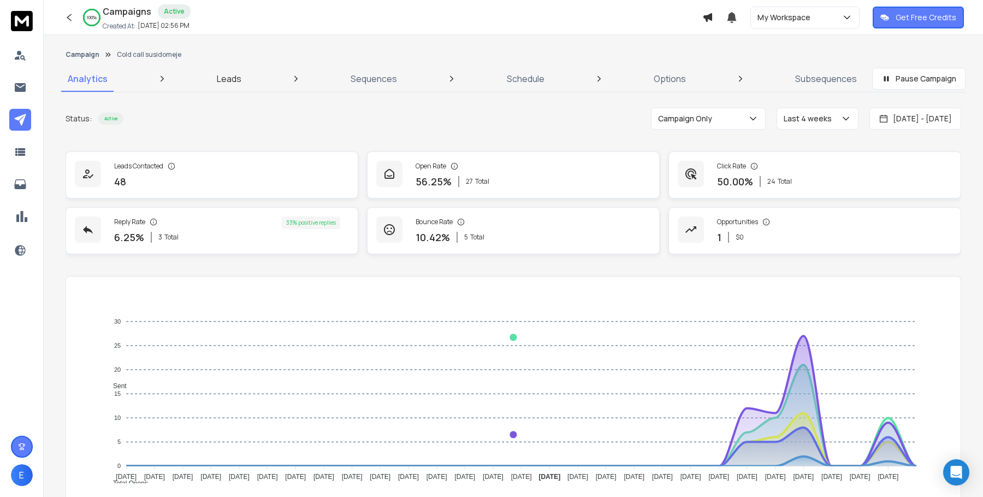
click at [224, 84] on p "Leads" at bounding box center [229, 78] width 25 height 13
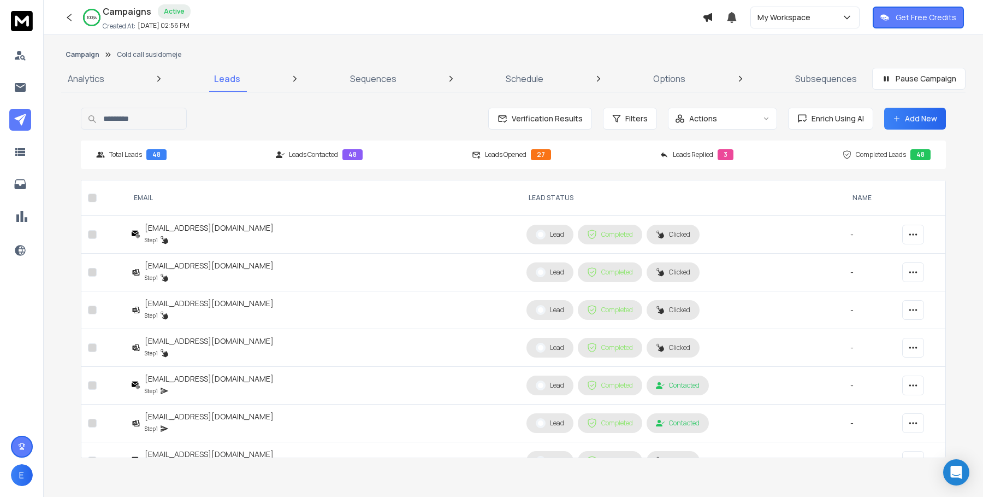
click at [939, 99] on div "Campaign Cold call susidomeje Analytics Leads Sequences Schedule Options Subseq…" at bounding box center [513, 248] width 905 height 405
click at [906, 119] on button "Add New" at bounding box center [915, 119] width 62 height 22
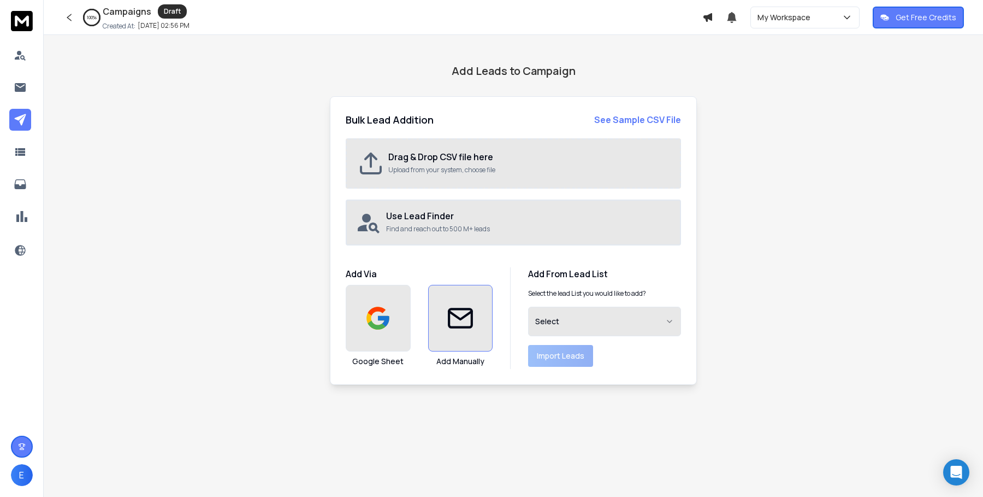
click at [452, 323] on icon at bounding box center [460, 318] width 27 height 33
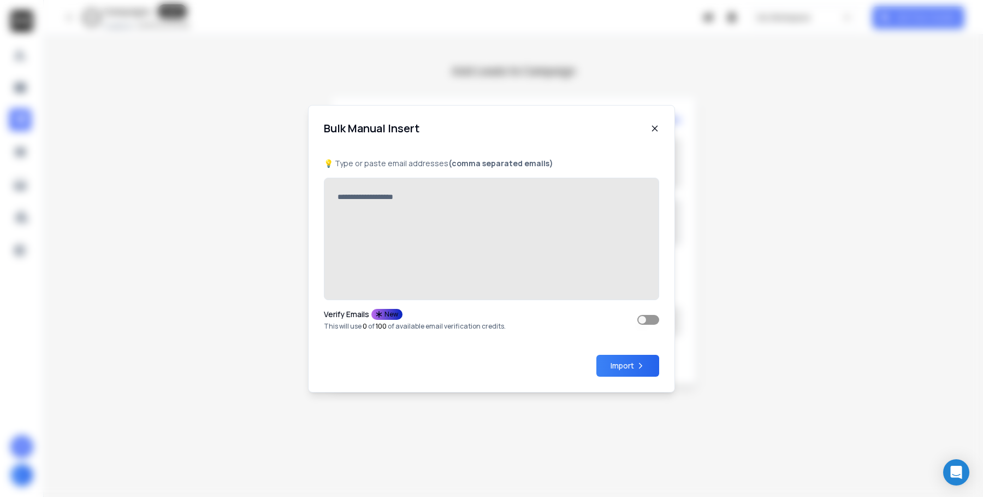
click at [435, 192] on textarea at bounding box center [491, 239] width 335 height 122
paste textarea "**********"
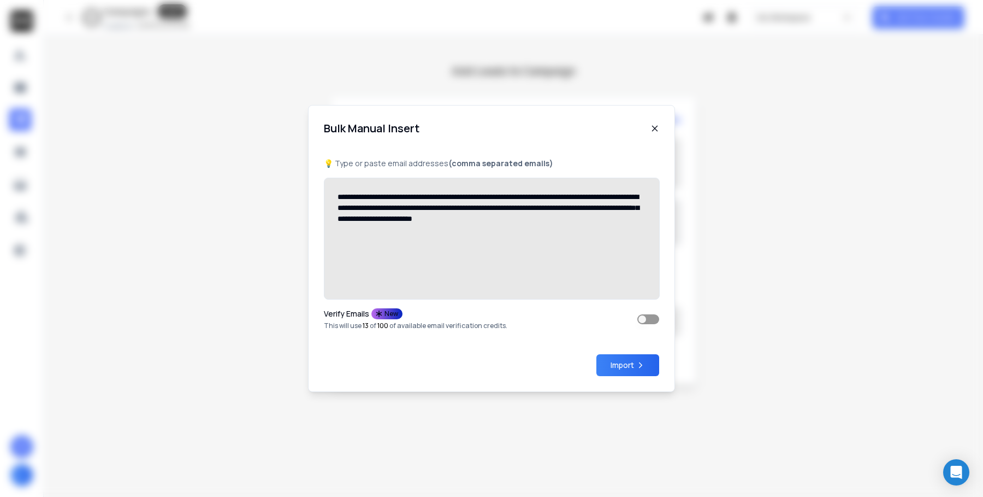
type textarea "**********"
click at [628, 367] on button "Import" at bounding box center [627, 365] width 63 height 22
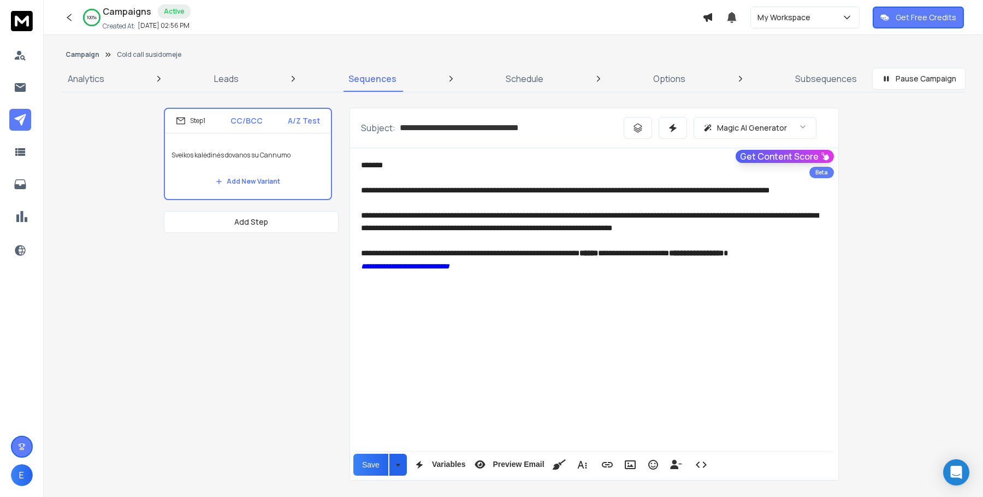
click at [710, 228] on div "**********" at bounding box center [594, 228] width 466 height 38
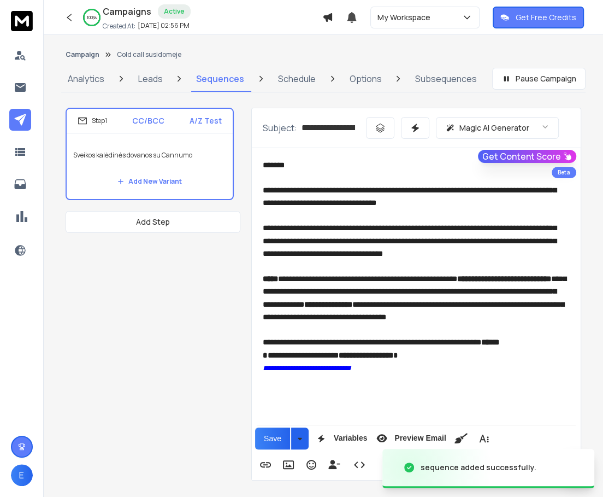
click at [521, 159] on button "Get Content Score" at bounding box center [527, 156] width 98 height 13
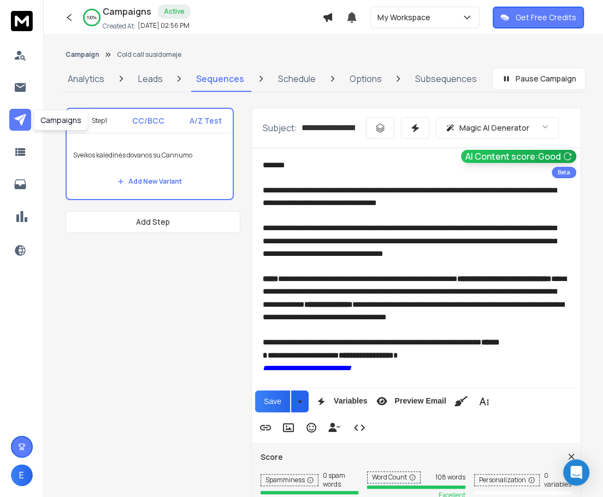
click at [25, 126] on icon at bounding box center [20, 119] width 13 height 13
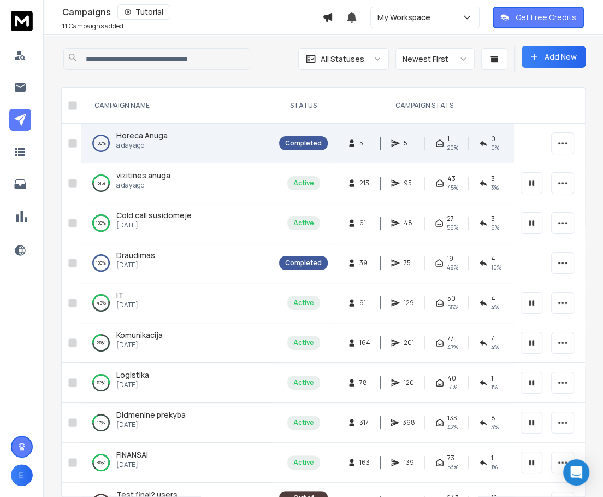
click at [269, 148] on td "100 % Horeca Anuga a day ago" at bounding box center [176, 143] width 191 height 40
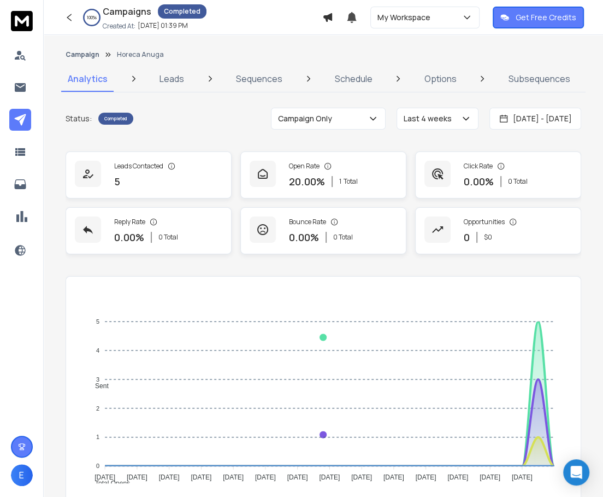
click at [352, 177] on span "Total" at bounding box center [351, 181] width 14 height 9
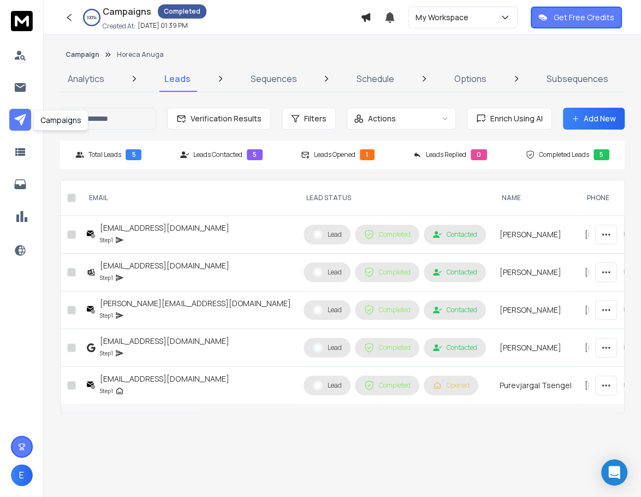
click at [23, 117] on icon at bounding box center [19, 119] width 11 height 11
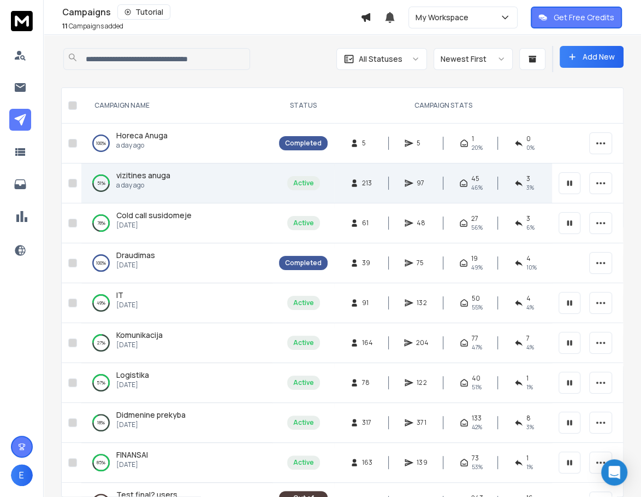
click at [253, 188] on div "51 % vizitines anuga a day ago" at bounding box center [176, 183] width 169 height 26
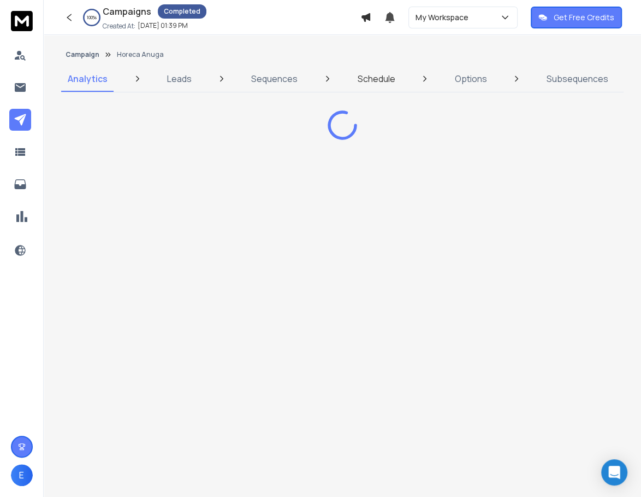
click at [387, 82] on p "Schedule" at bounding box center [377, 78] width 38 height 13
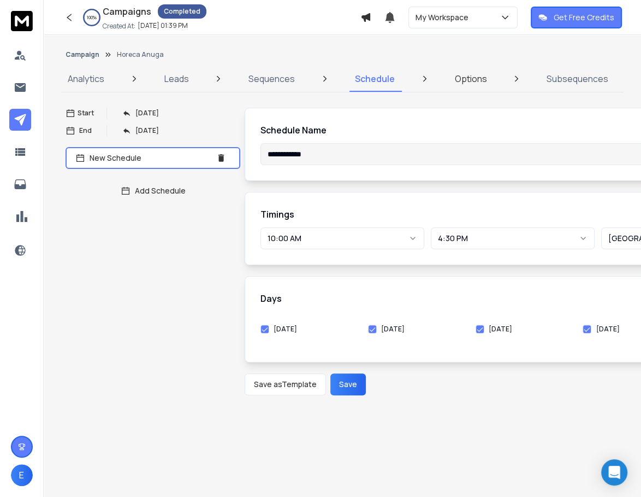
click at [460, 76] on p "Options" at bounding box center [470, 78] width 32 height 13
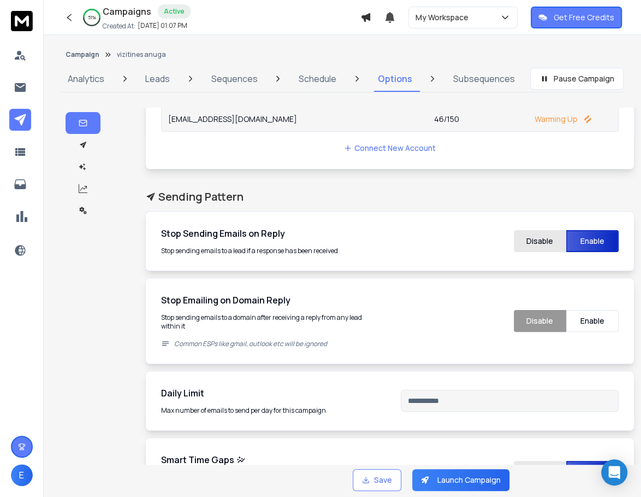
scroll to position [171, 0]
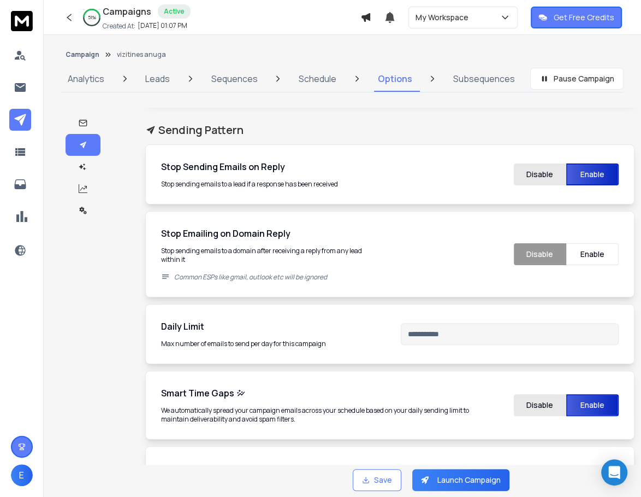
click at [452, 338] on input "**" at bounding box center [510, 334] width 218 height 22
type input "*"
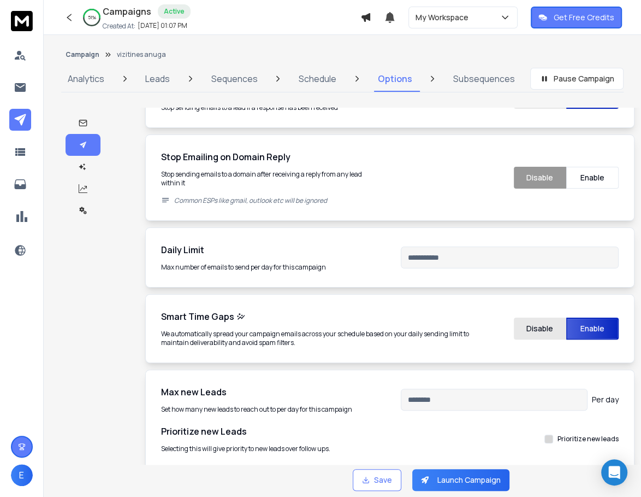
scroll to position [267, 0]
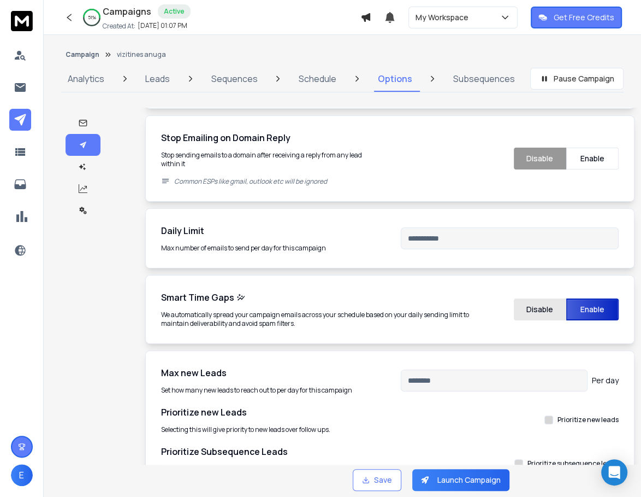
type input "***"
click at [438, 380] on input "**" at bounding box center [494, 380] width 187 height 22
type input "*"
type input "***"
click at [458, 470] on button "Launch Campaign" at bounding box center [460, 480] width 97 height 22
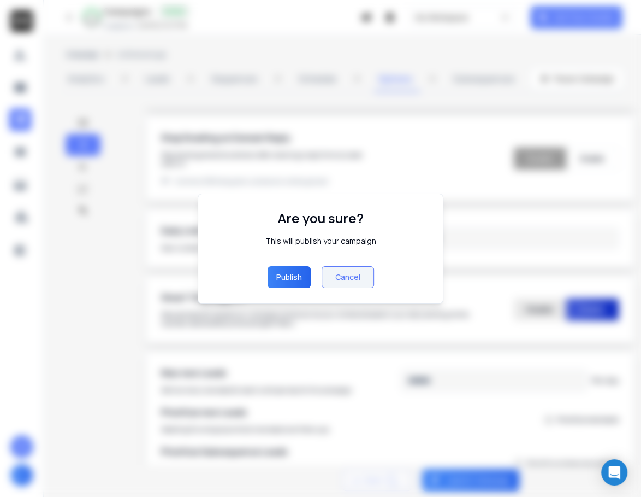
click at [304, 291] on div "Are you sure? This will publish your campaign Publish Cancel" at bounding box center [321, 248] width 246 height 110
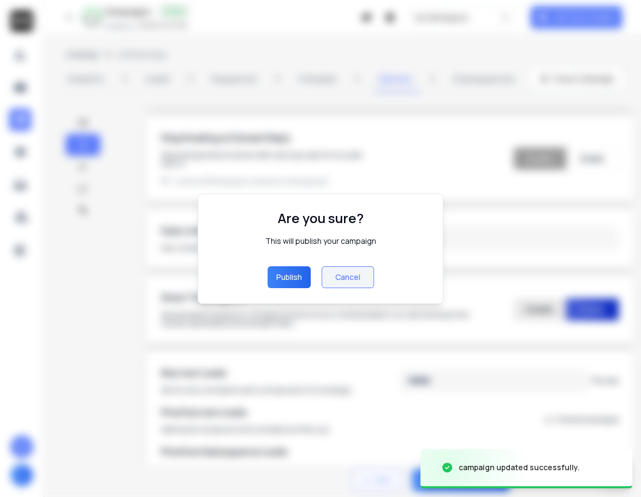
click at [297, 274] on button "Publish" at bounding box center [289, 277] width 43 height 22
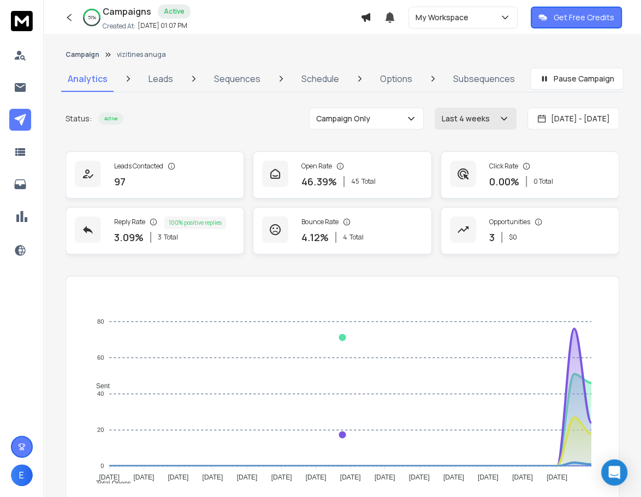
click at [447, 119] on p "Last 4 weeks" at bounding box center [468, 118] width 52 height 11
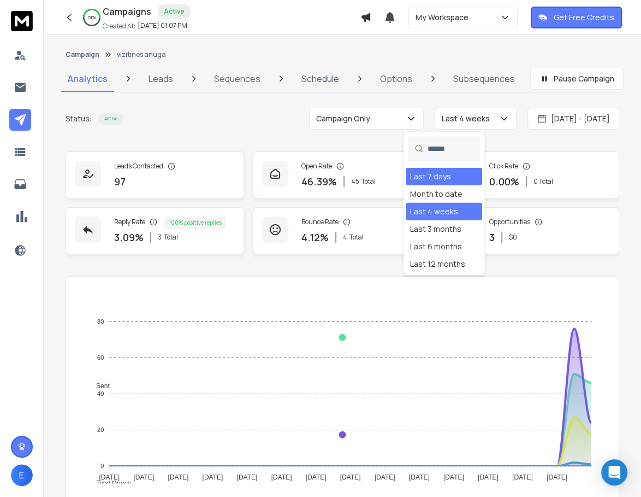
click at [458, 172] on div "Last 7 days" at bounding box center [444, 176] width 76 height 17
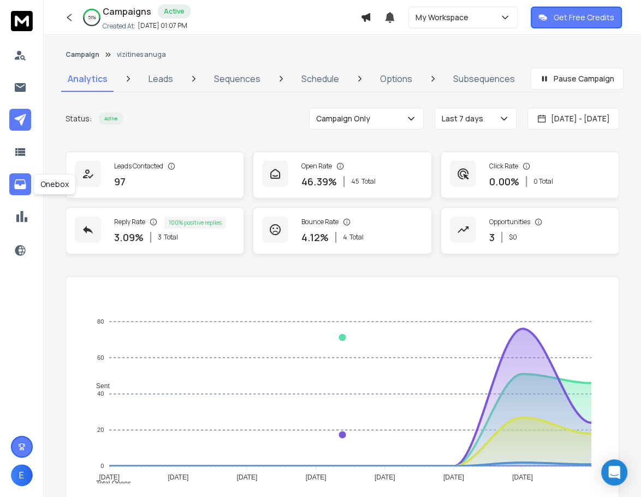
click at [21, 184] on icon at bounding box center [20, 184] width 13 height 13
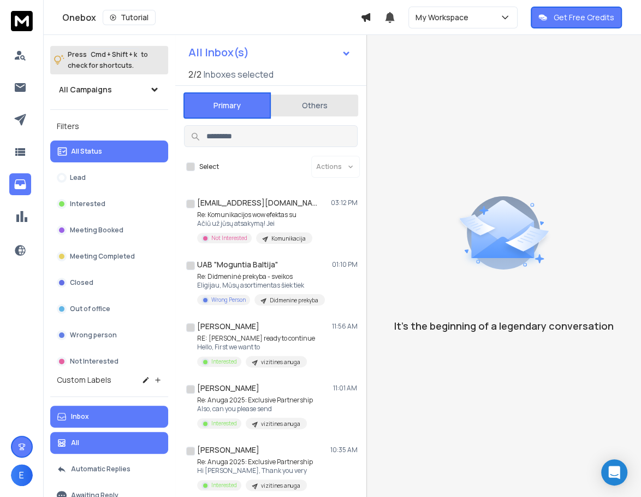
click at [111, 442] on button "All" at bounding box center [109, 443] width 118 height 22
